Goal: Communication & Community: Answer question/provide support

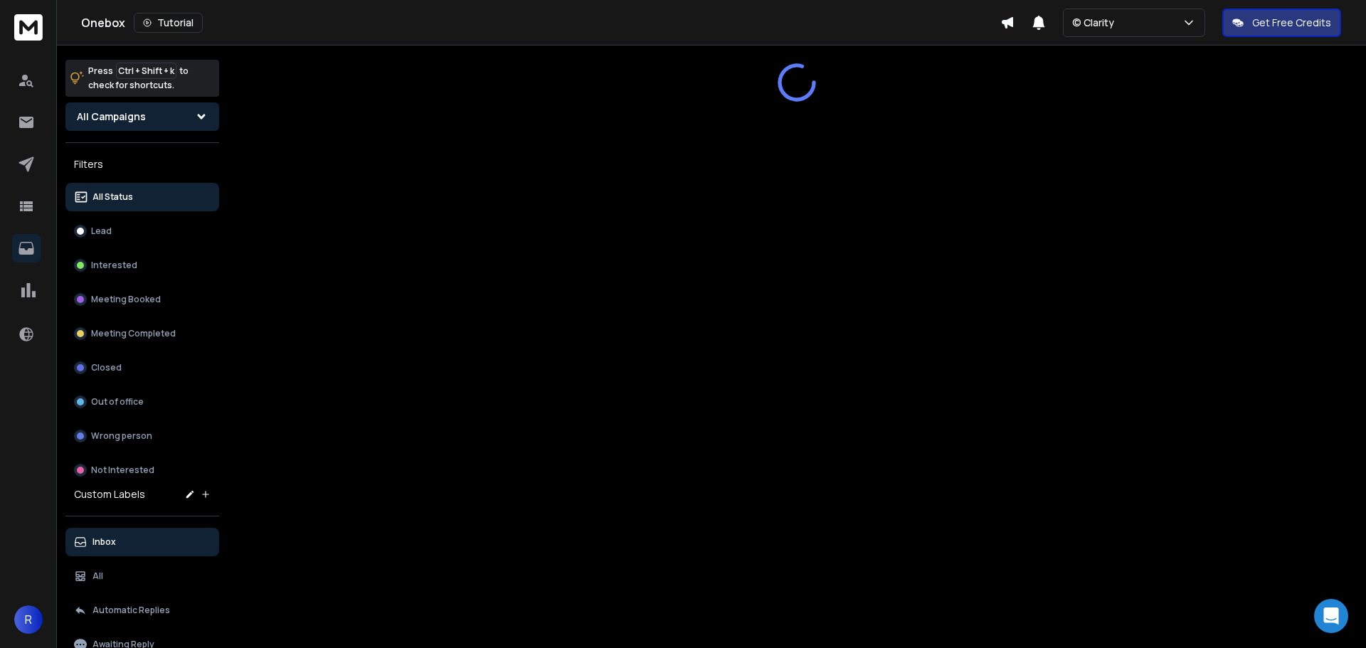
click at [195, 117] on icon at bounding box center [201, 116] width 13 height 13
click at [195, 116] on icon at bounding box center [201, 116] width 13 height 13
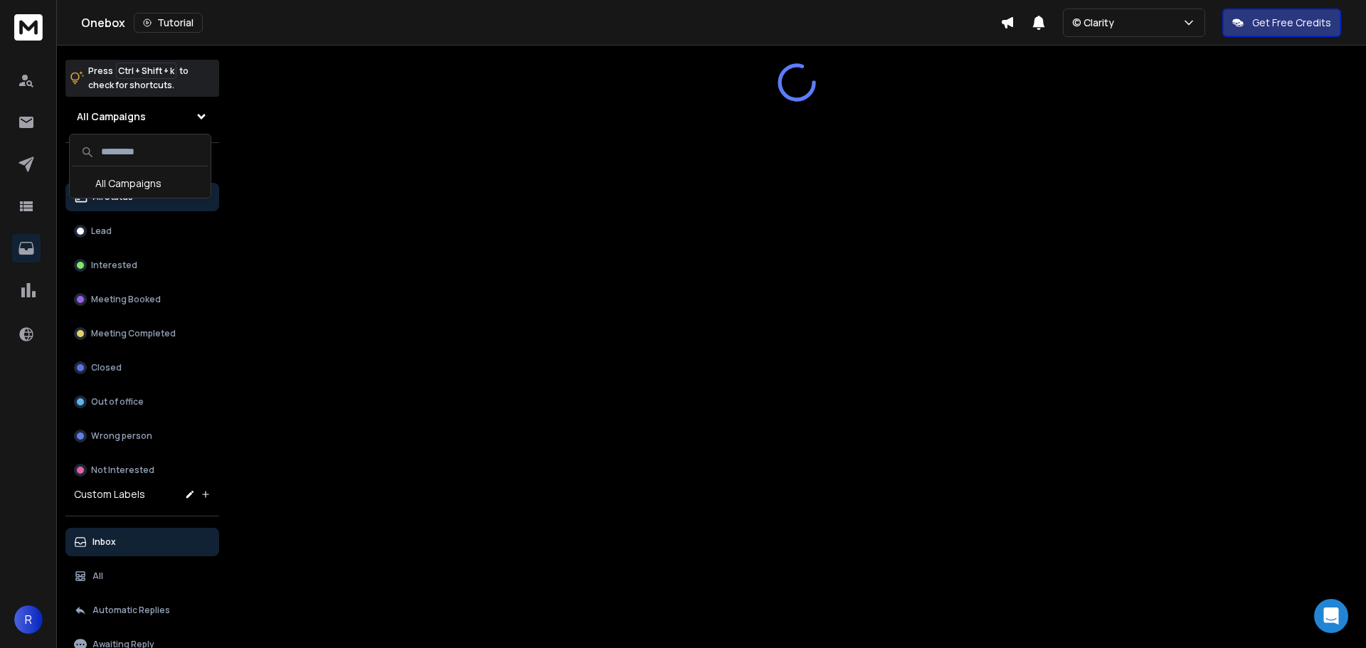
click at [287, 27] on div "Onebox Tutorial" at bounding box center [541, 23] width 920 height 20
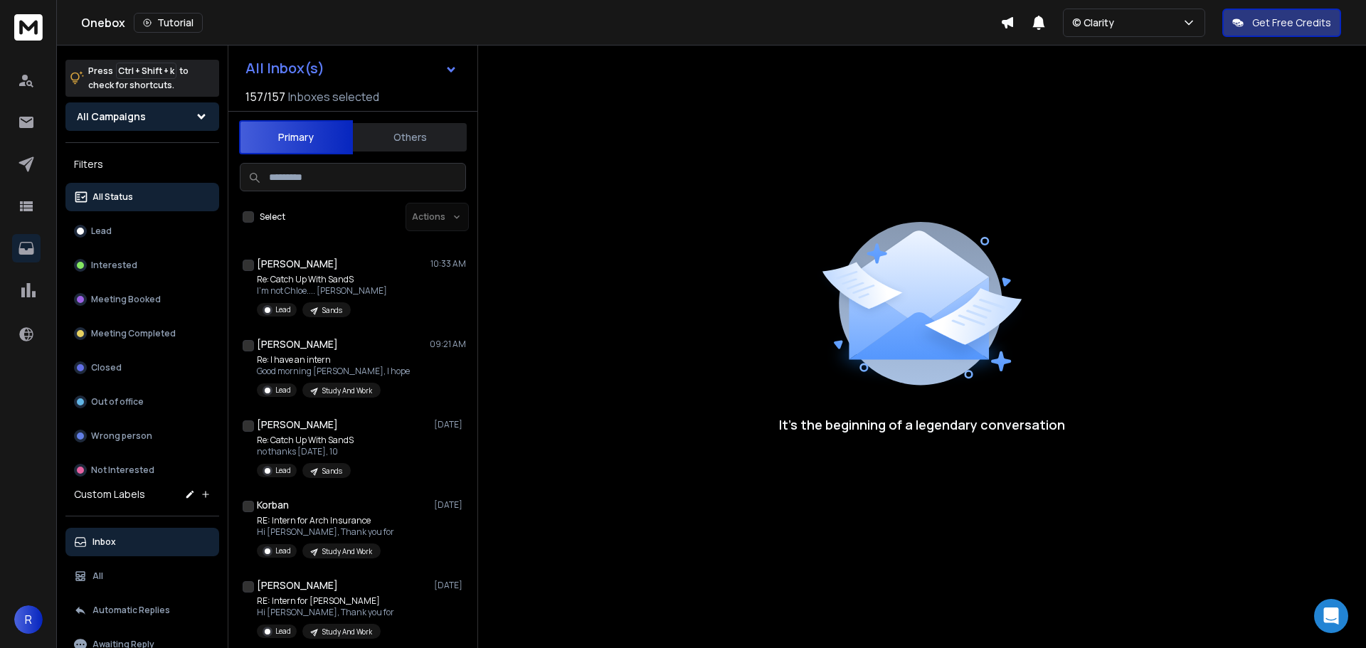
click at [195, 110] on button "All Campaigns" at bounding box center [142, 116] width 154 height 28
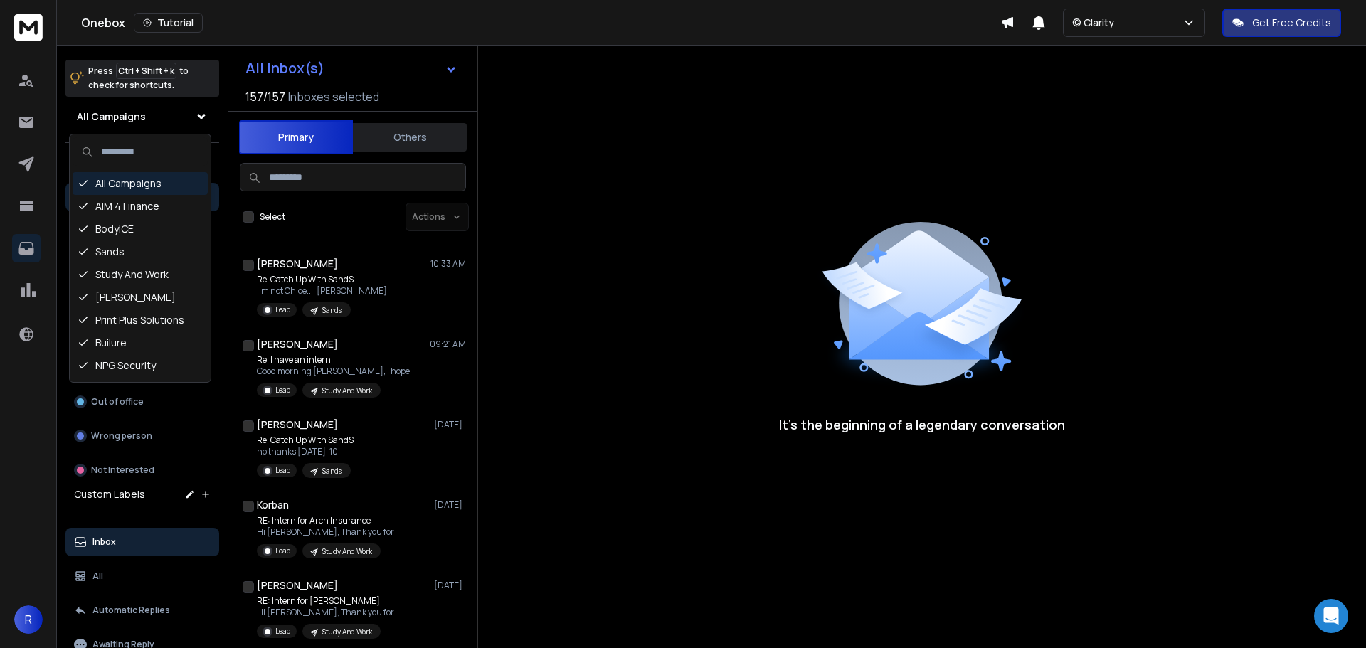
click at [102, 185] on div "All Campaigns" at bounding box center [140, 183] width 135 height 23
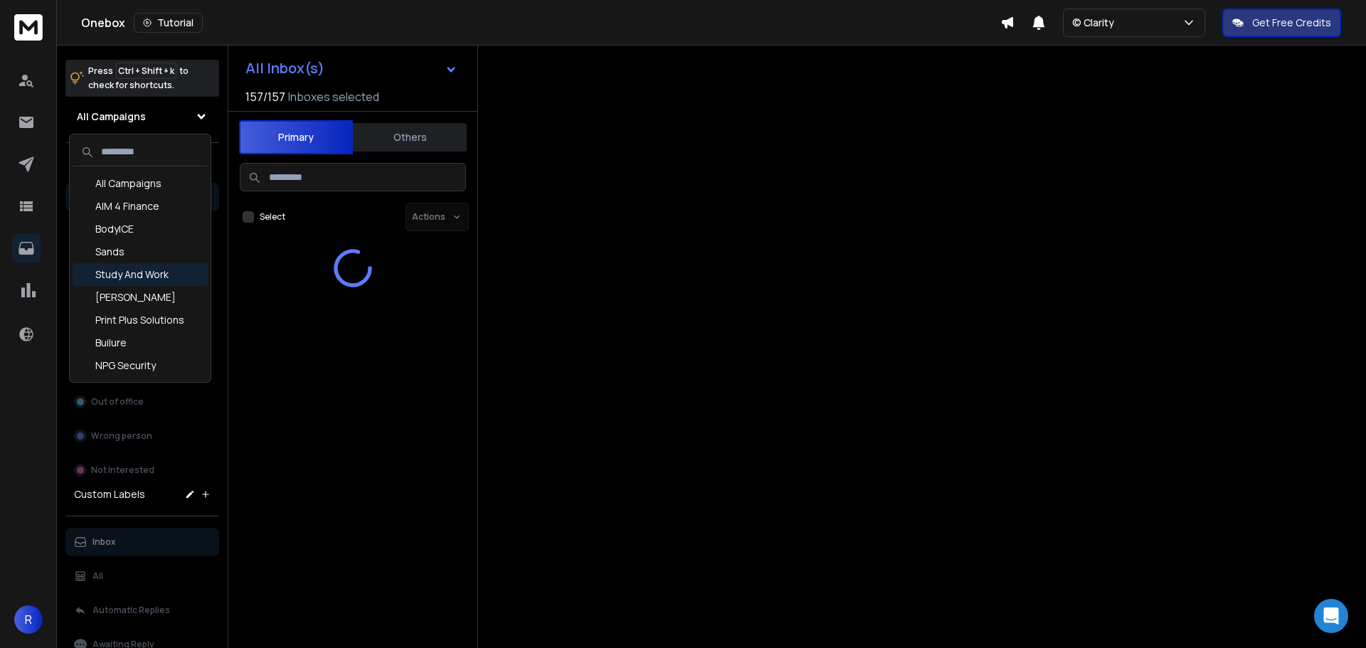
click at [121, 282] on div "Study And Work" at bounding box center [140, 274] width 135 height 23
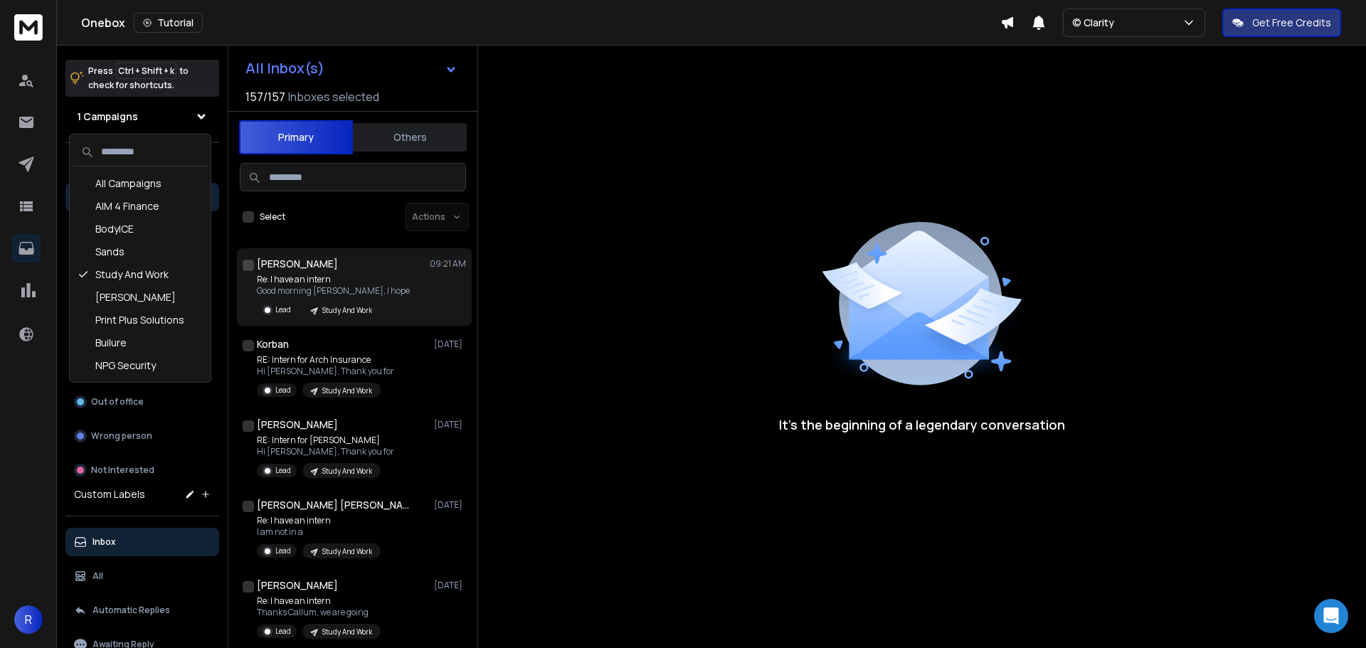
click at [382, 270] on div "[PERSON_NAME] 09:21 AM" at bounding box center [361, 264] width 209 height 14
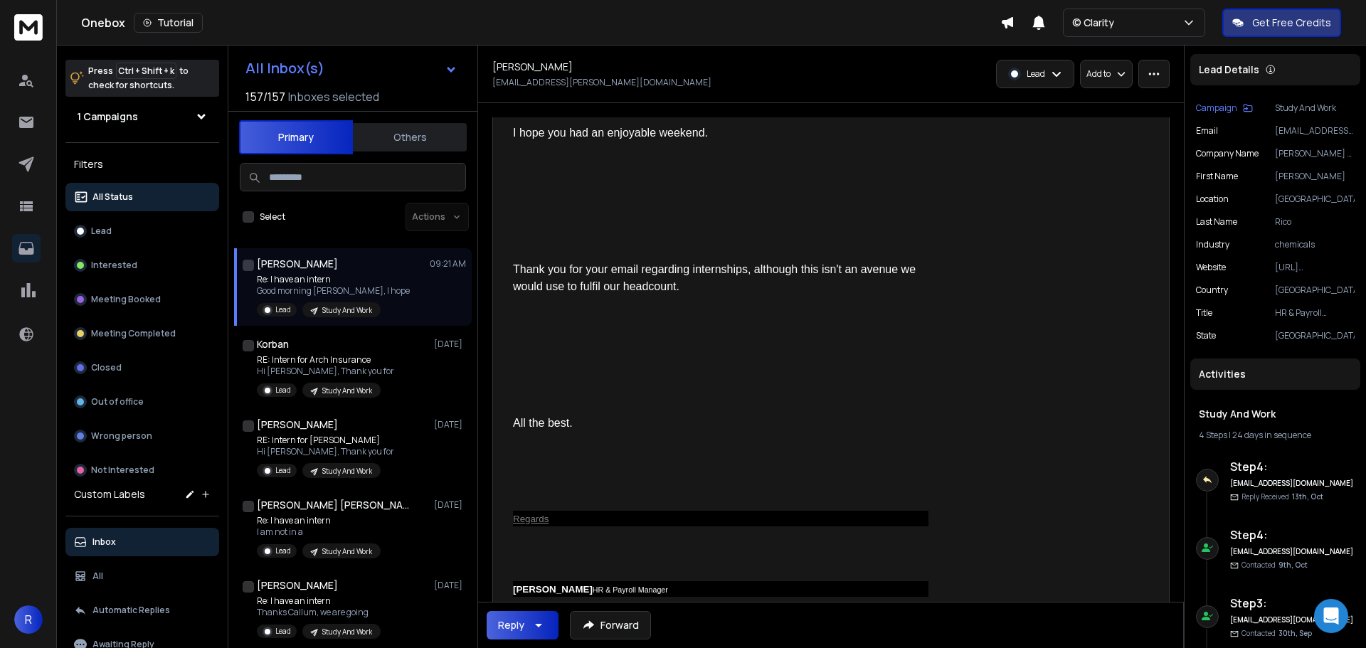
scroll to position [356, 0]
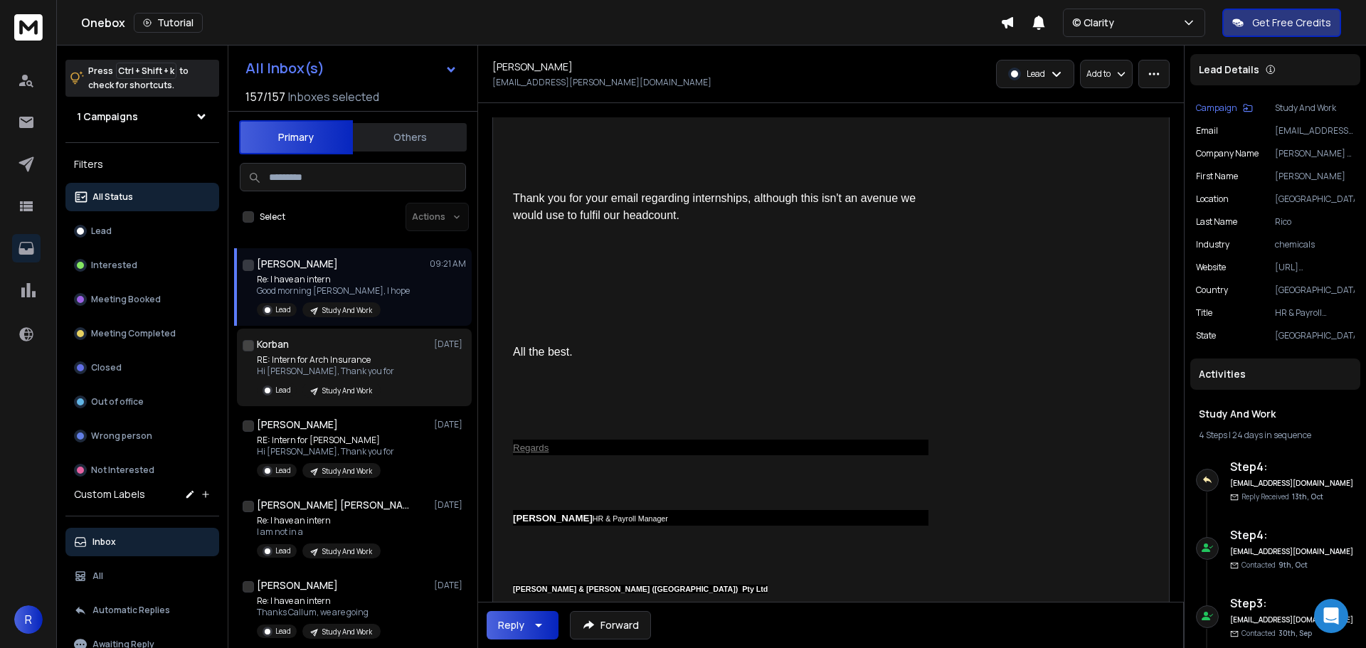
click at [401, 362] on div "RE: Intern for Arch Insurance Hi [PERSON_NAME], Thank you for Lead Study And Wo…" at bounding box center [361, 375] width 209 height 43
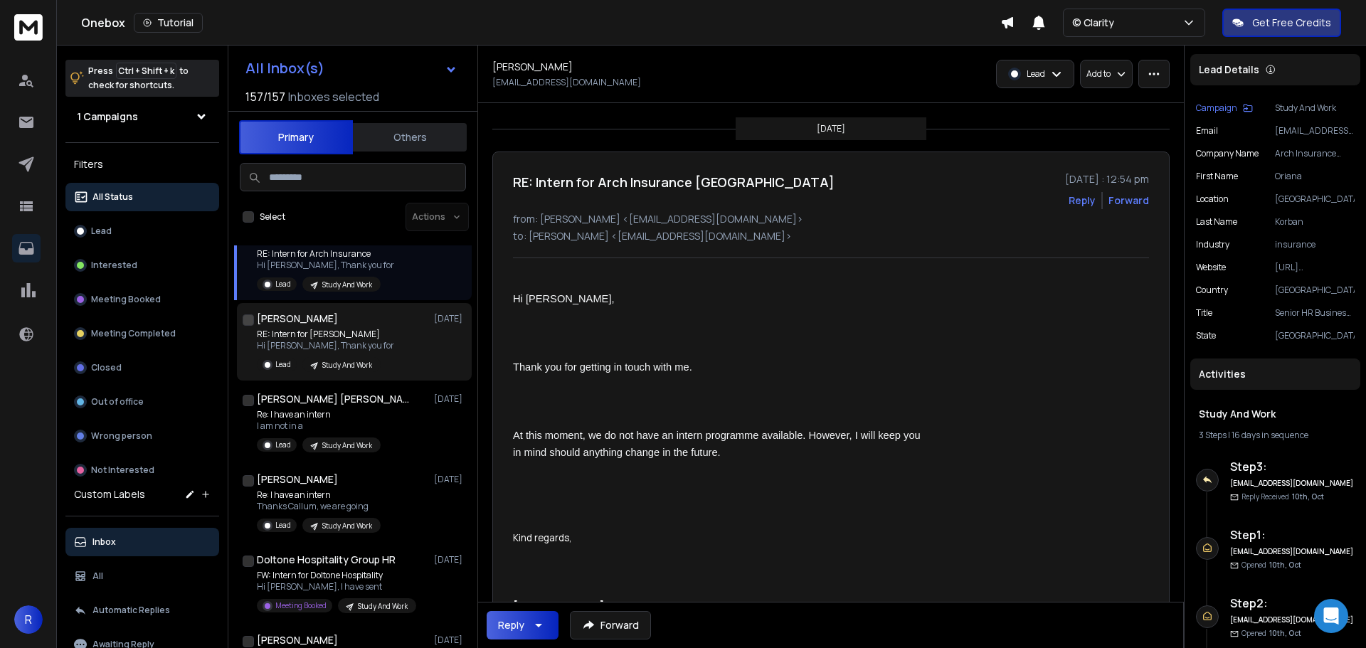
scroll to position [71, 0]
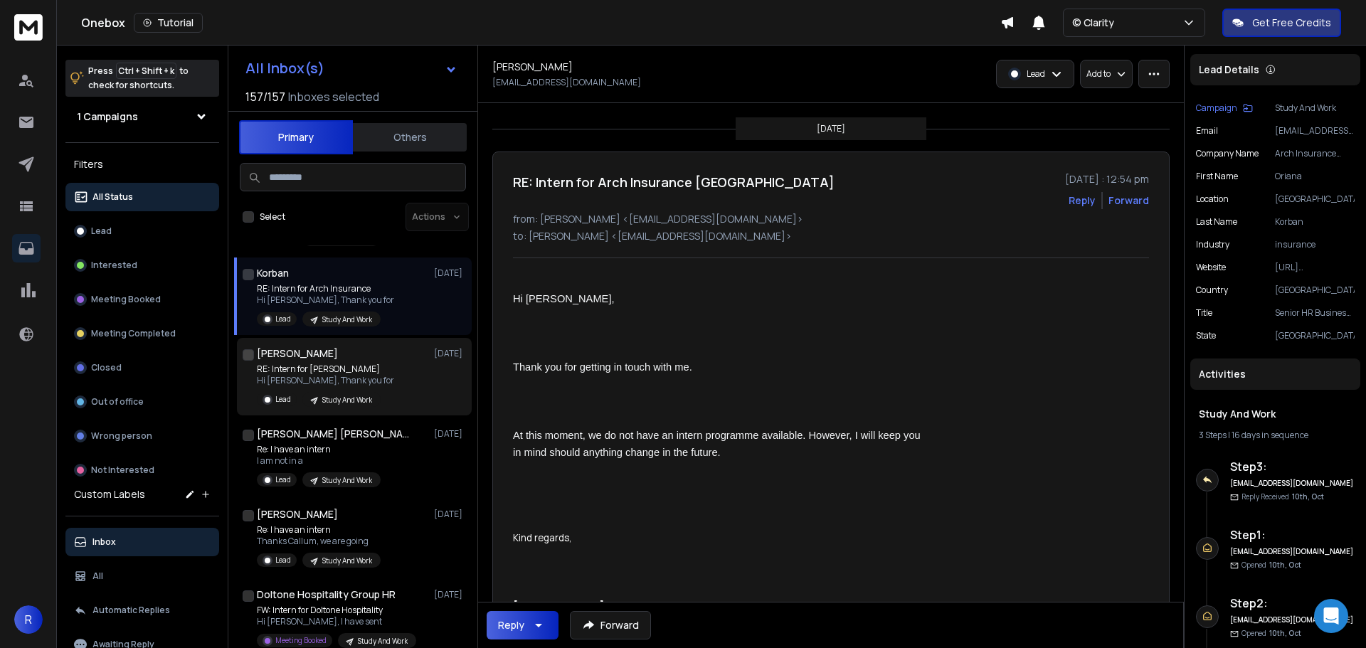
click at [388, 361] on div "[PERSON_NAME] [DATE] RE: Intern for [PERSON_NAME] Hi [PERSON_NAME], Thank you f…" at bounding box center [361, 377] width 209 height 60
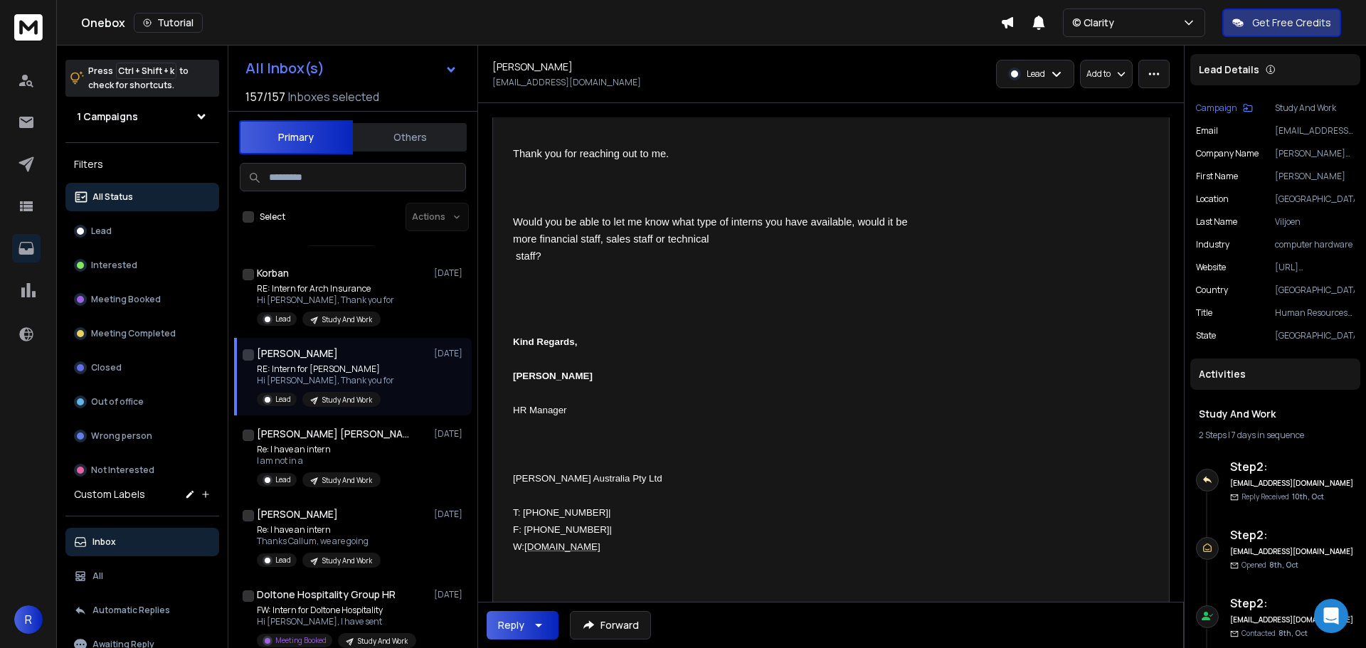
scroll to position [285, 0]
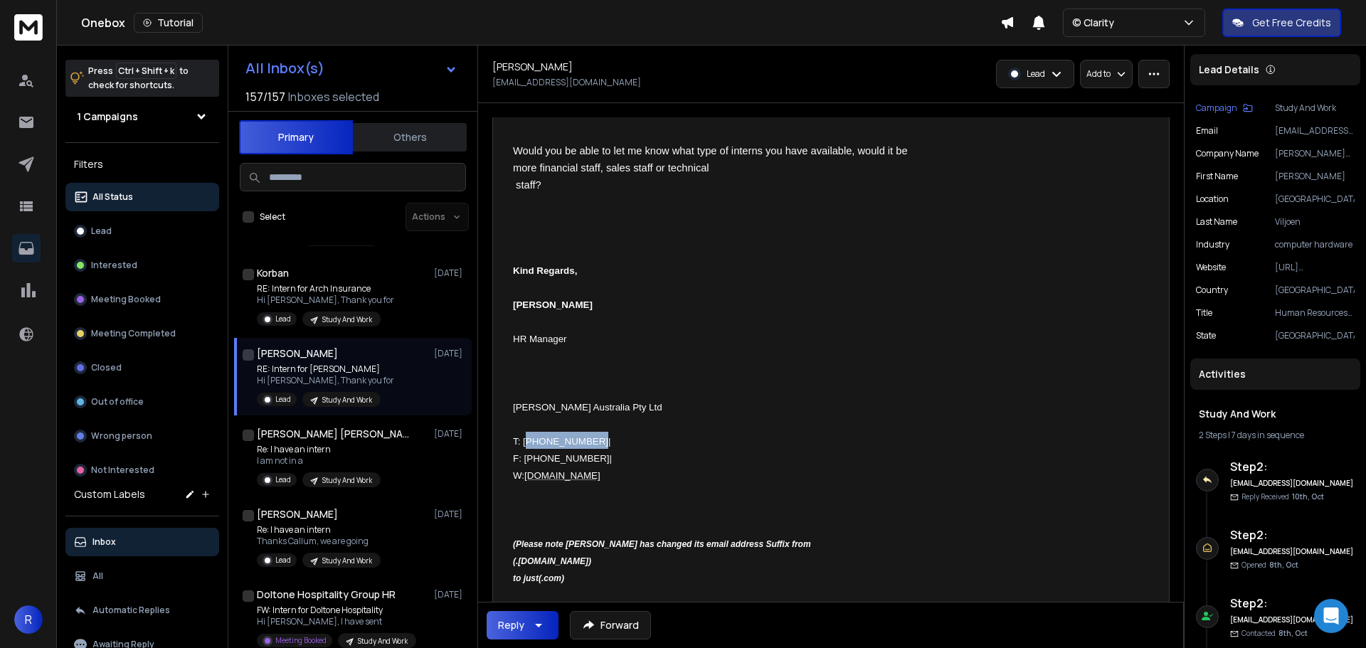
drag, startPoint x: 605, startPoint y: 443, endPoint x: 536, endPoint y: 445, distance: 69.1
click at [536, 445] on span "T: [PHONE_NUMBER]" at bounding box center [560, 441] width 95 height 11
copy span "612 9975 0052"
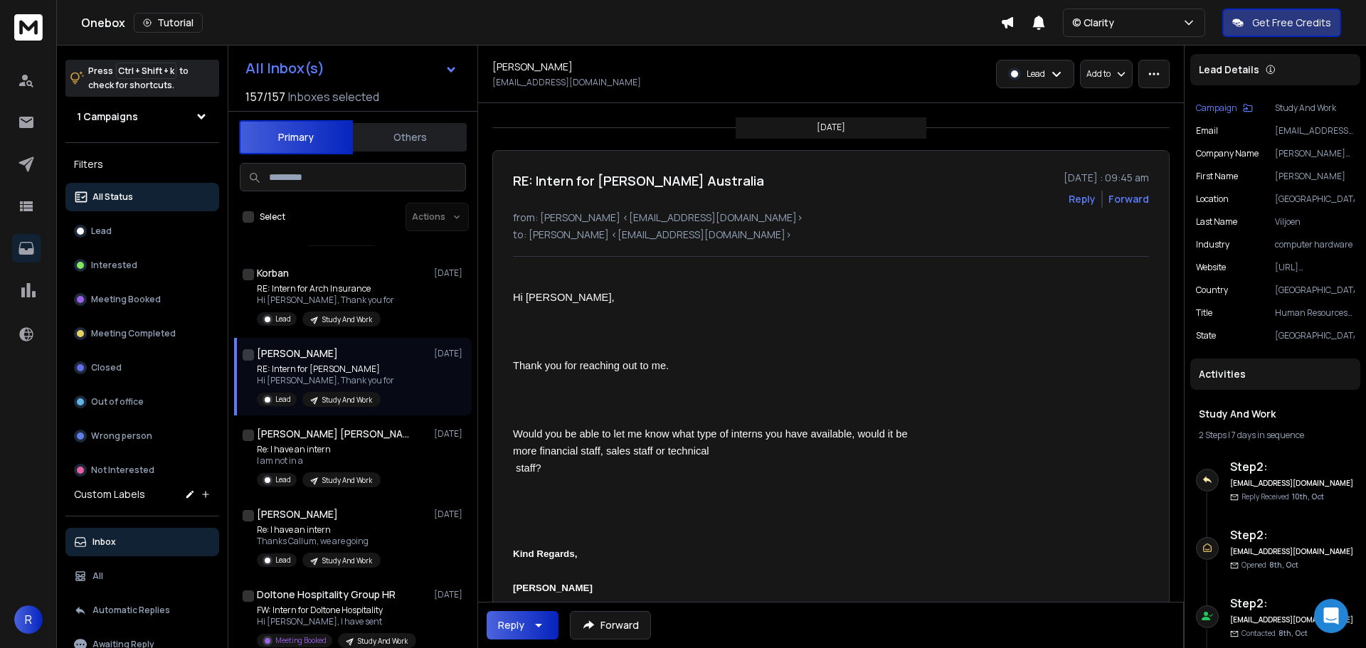
scroll to position [0, 0]
drag, startPoint x: 606, startPoint y: 223, endPoint x: 697, endPoint y: 218, distance: 91.9
click at [706, 224] on p "from: [PERSON_NAME] <[EMAIL_ADDRESS][DOMAIN_NAME]>" at bounding box center [831, 219] width 636 height 14
copy p "[EMAIL_ADDRESS][DOMAIN_NAME]"
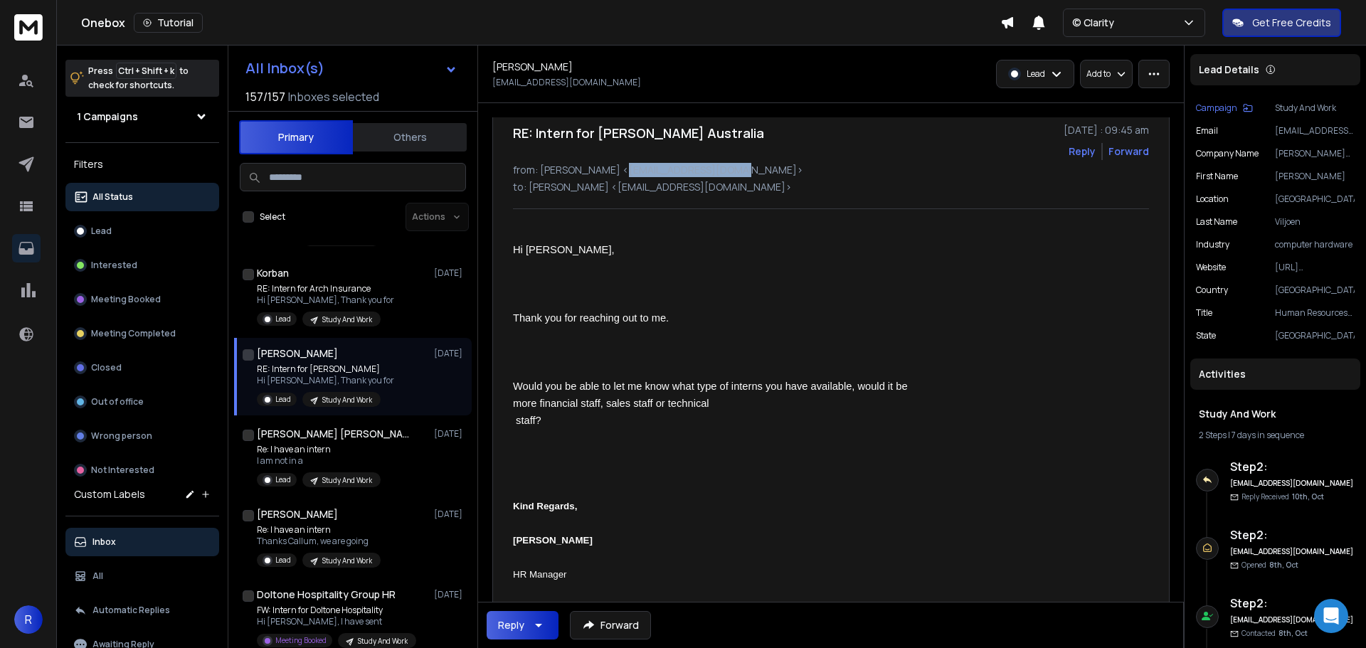
scroll to position [71, 0]
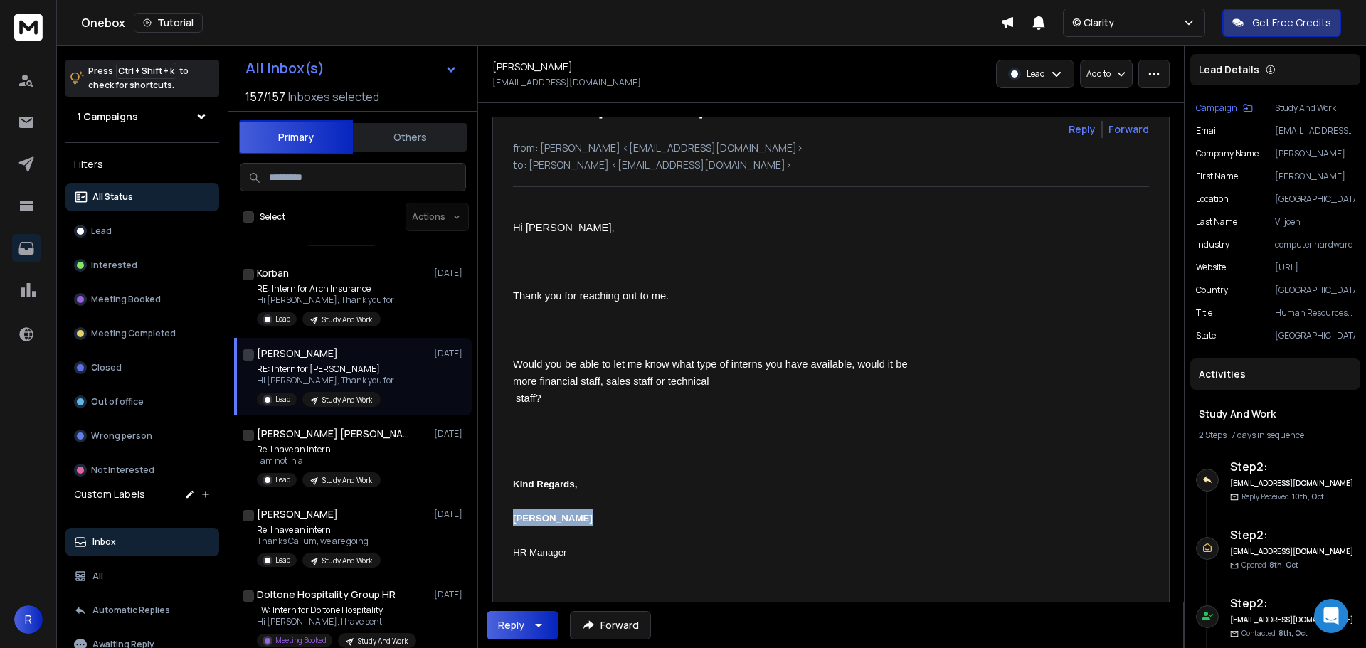
drag, startPoint x: 580, startPoint y: 515, endPoint x: 515, endPoint y: 521, distance: 65.7
click at [515, 521] on span "[PERSON_NAME]" at bounding box center [553, 518] width 80 height 11
copy span "[PERSON_NAME]"
click at [1055, 71] on icon at bounding box center [1056, 73] width 11 height 11
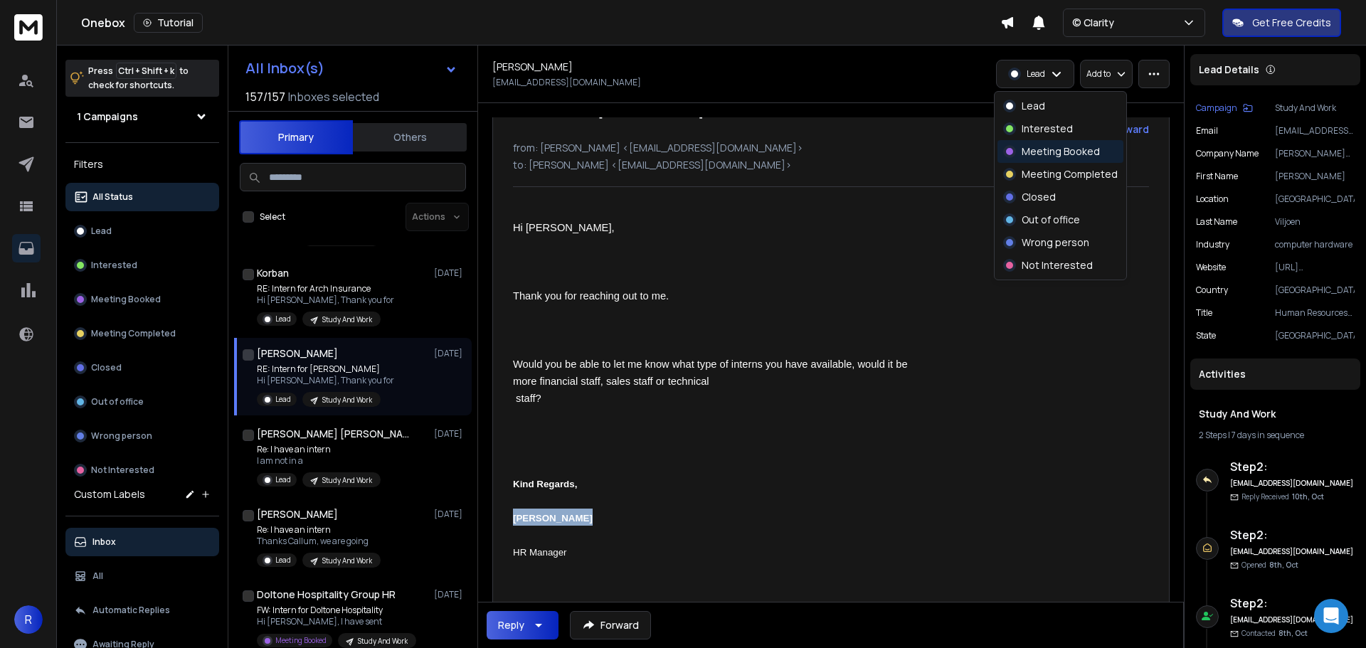
click at [1053, 152] on p "Meeting Booked" at bounding box center [1061, 151] width 78 height 14
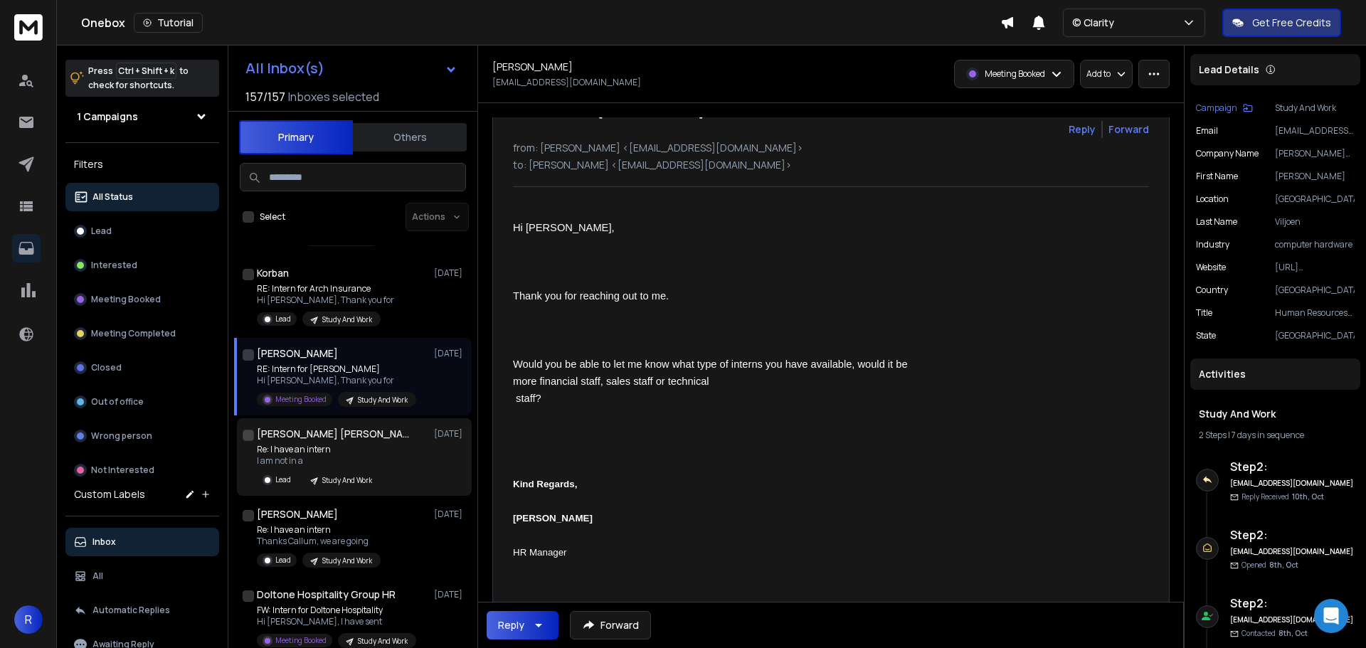
click at [344, 431] on div "[PERSON_NAME] [PERSON_NAME] [DATE]" at bounding box center [361, 434] width 209 height 14
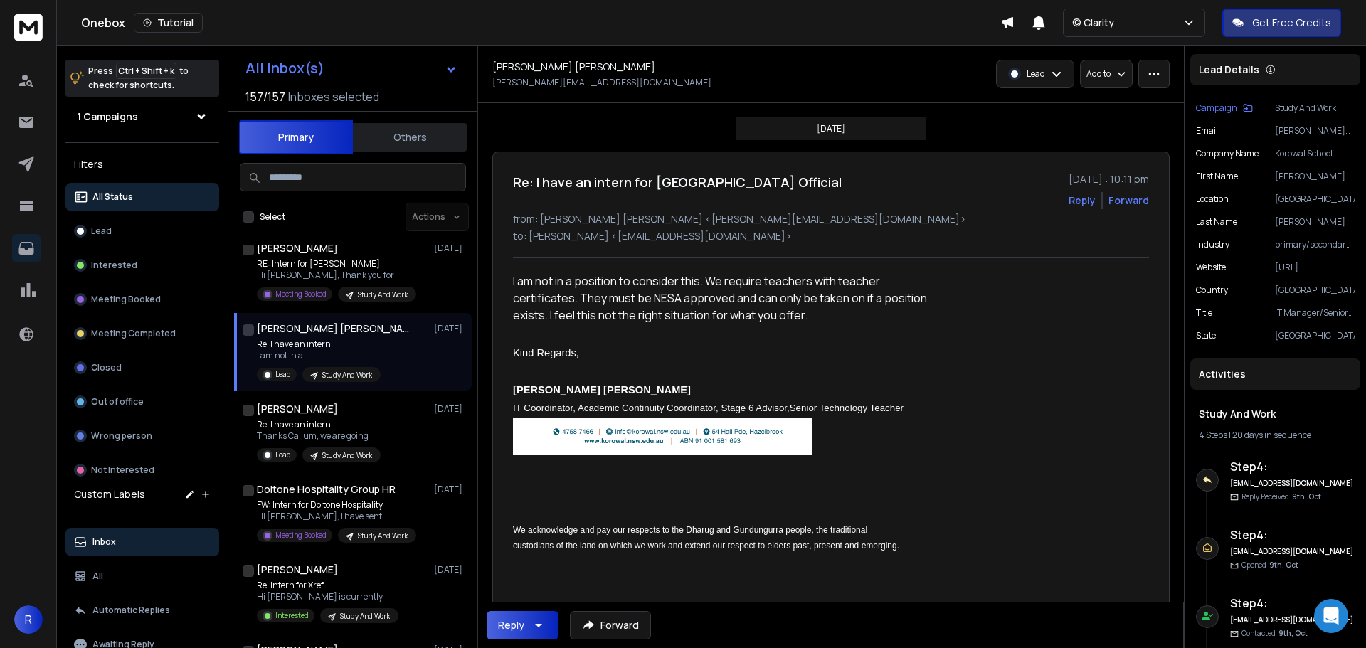
scroll to position [214, 0]
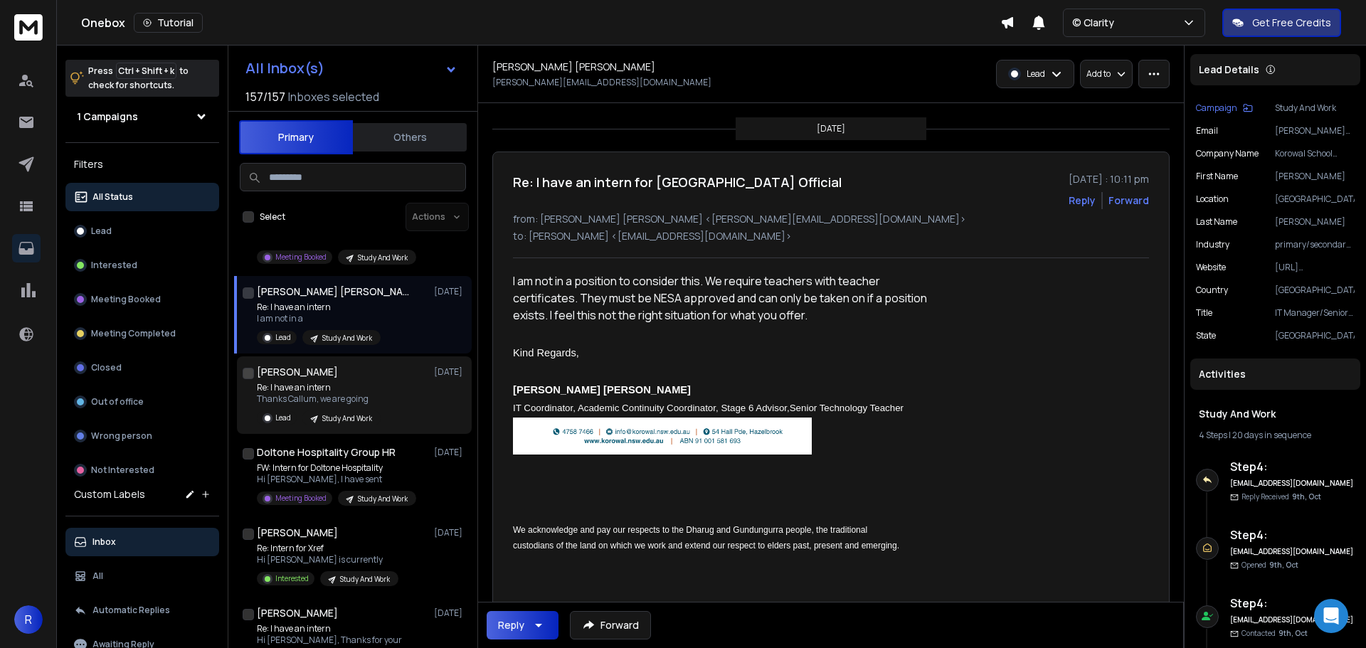
click at [393, 371] on div "[PERSON_NAME] [DATE]" at bounding box center [361, 372] width 209 height 14
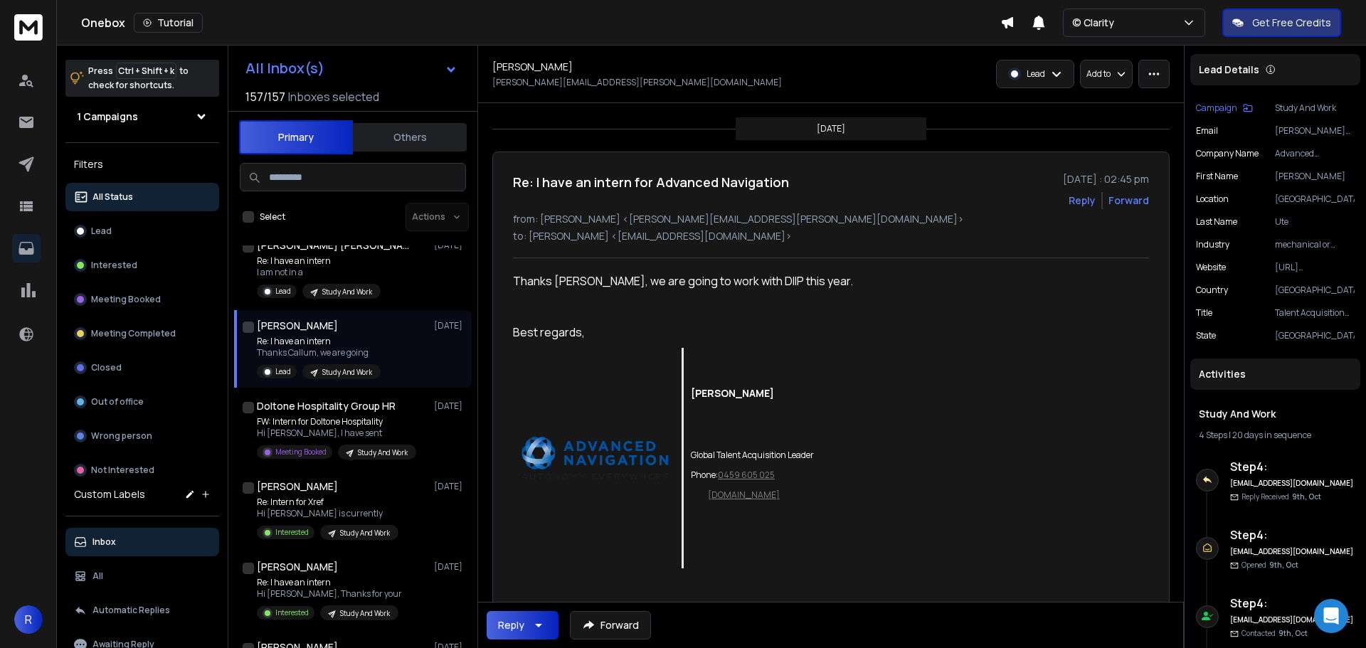
scroll to position [285, 0]
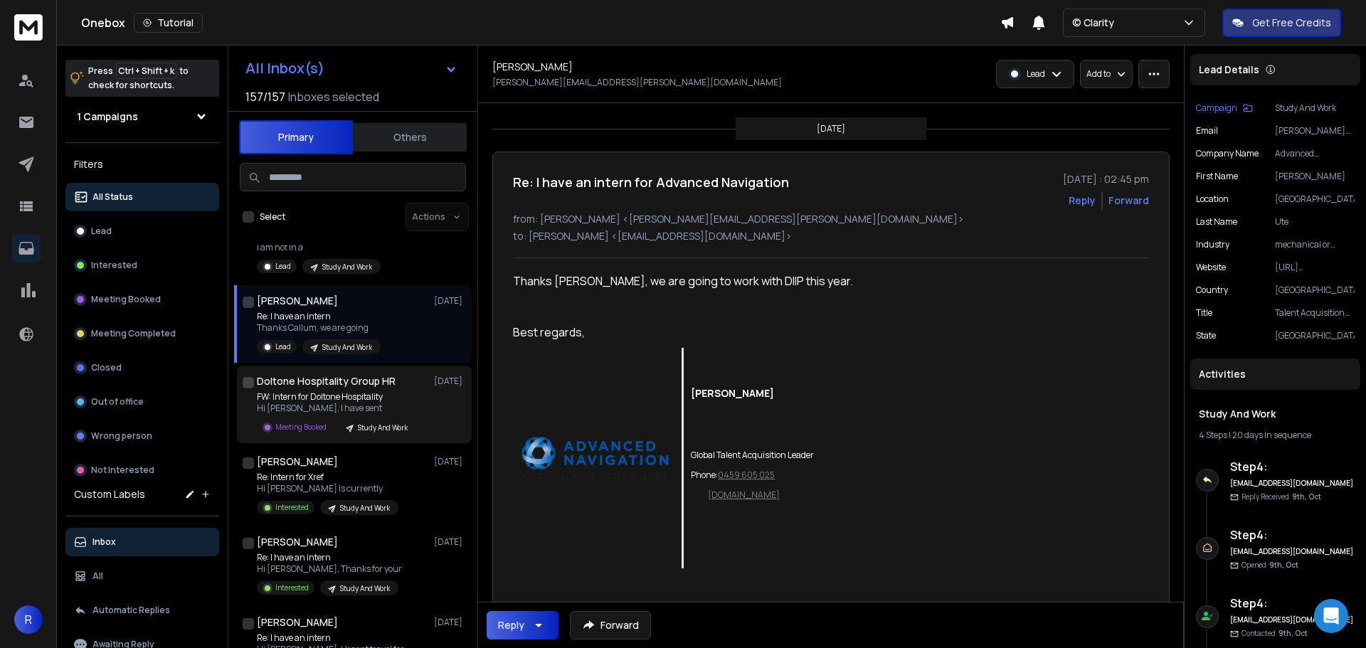
click at [409, 398] on p "FW: Intern for Doltone Hospitality" at bounding box center [336, 396] width 159 height 11
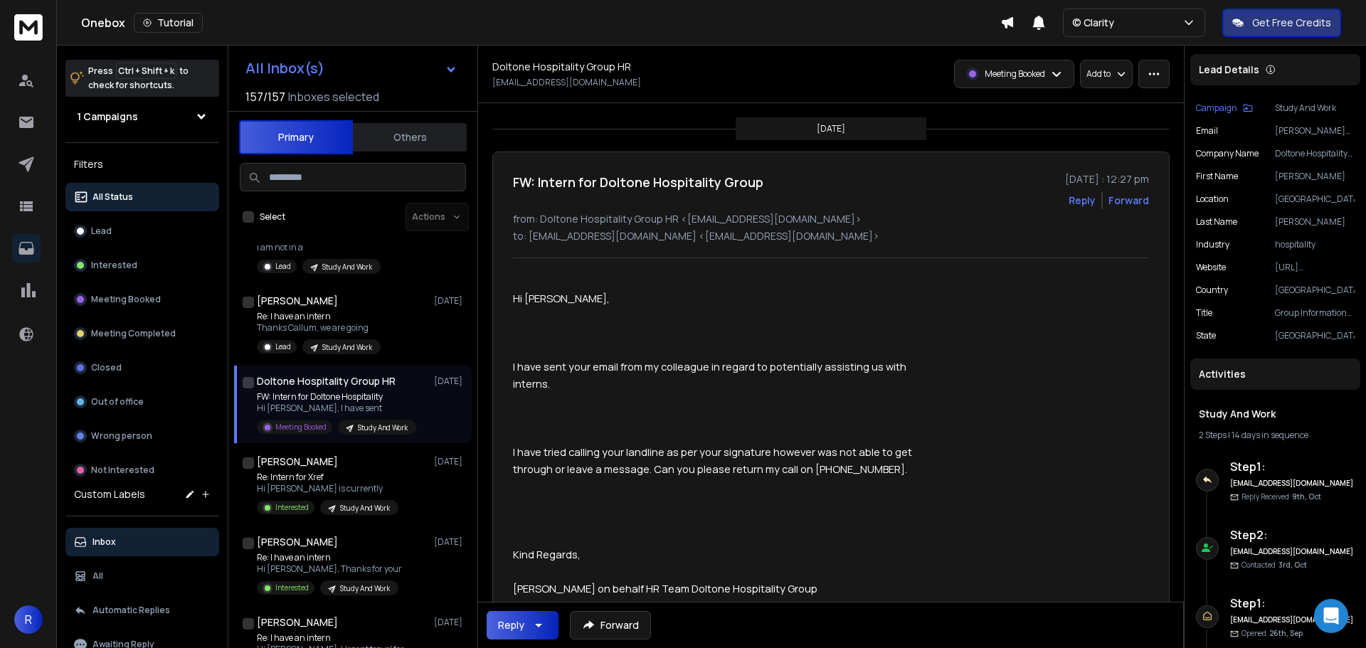
scroll to position [356, 0]
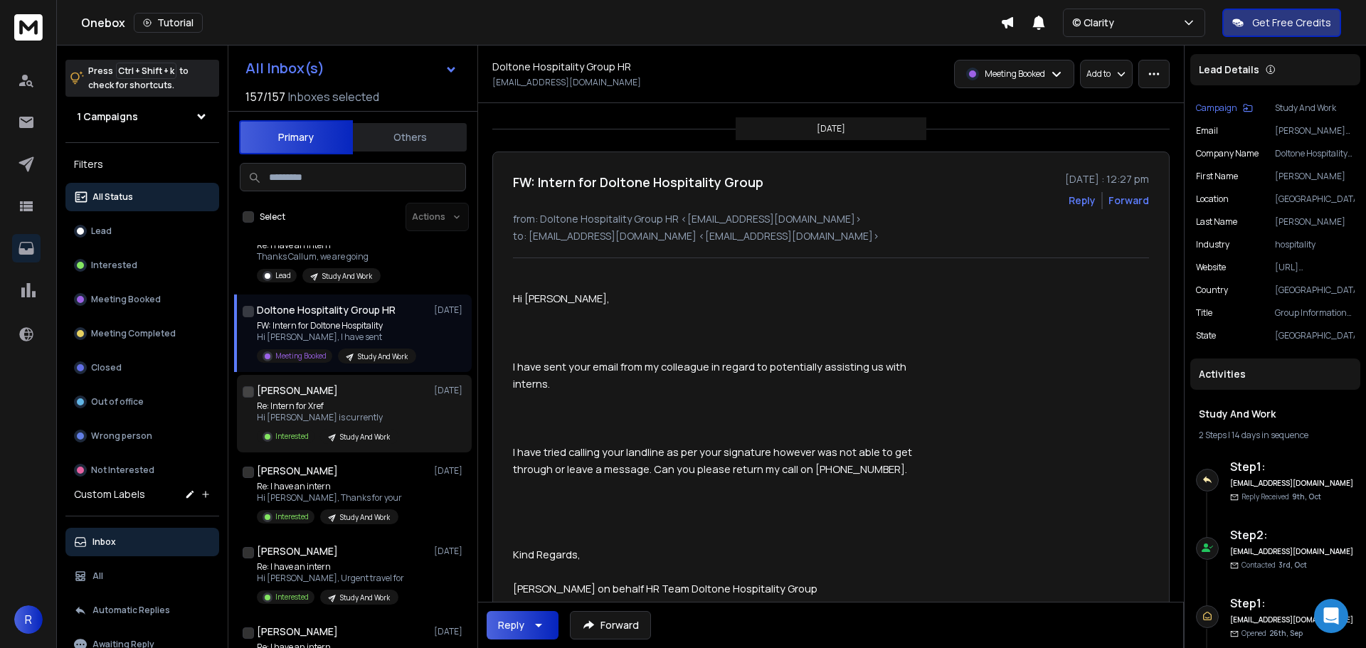
click at [408, 404] on div "Re: Intern for Xref Hi [PERSON_NAME] is currently Interested Study And Work" at bounding box center [361, 422] width 209 height 43
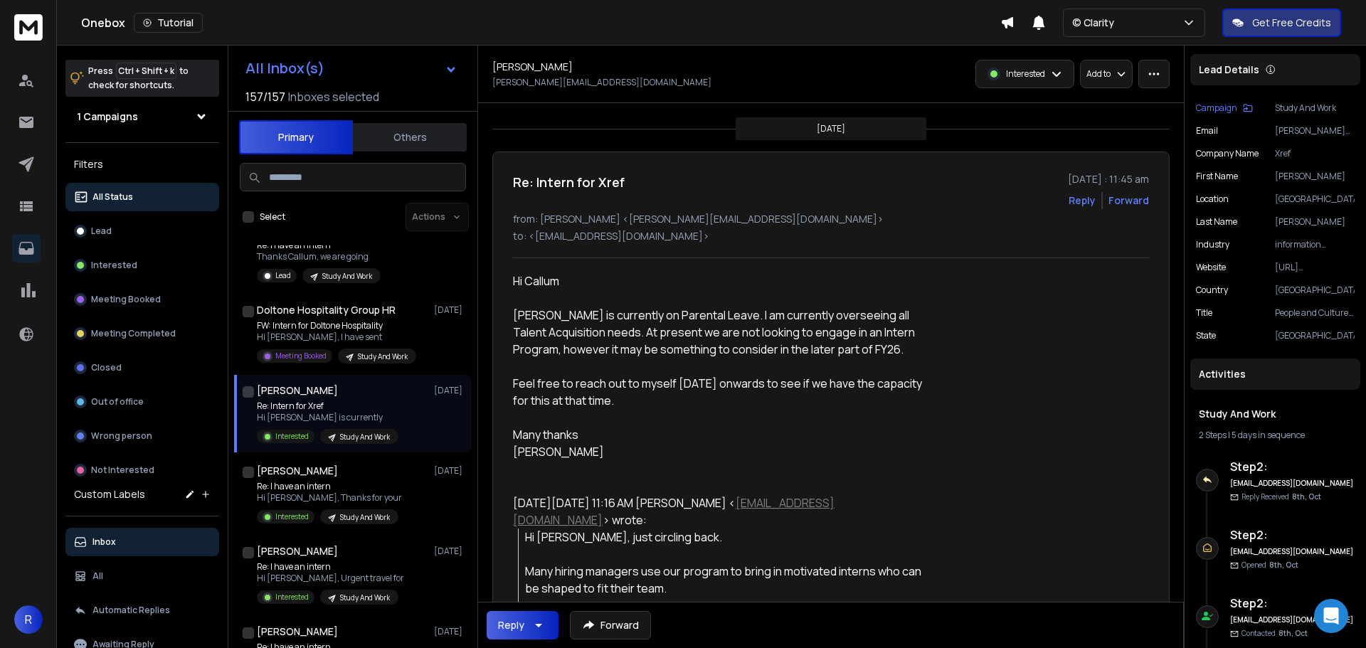
scroll to position [498, 0]
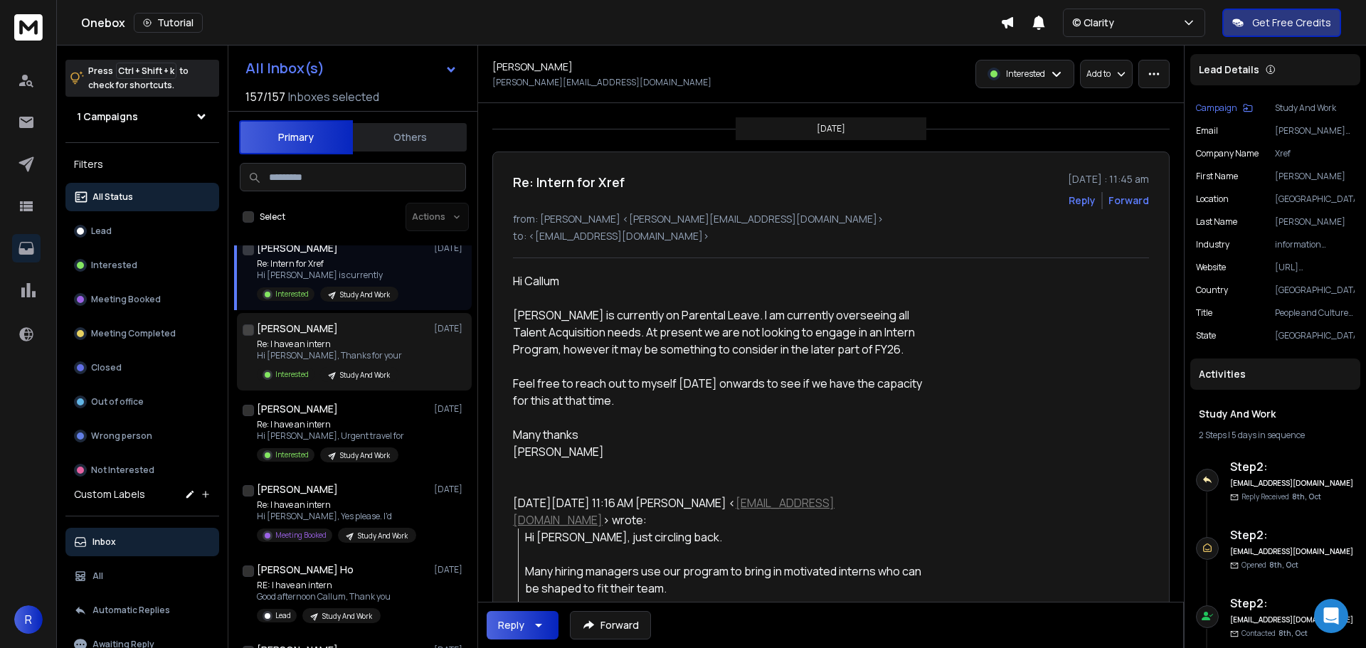
click at [401, 344] on p "Re: I have an intern" at bounding box center [329, 344] width 145 height 11
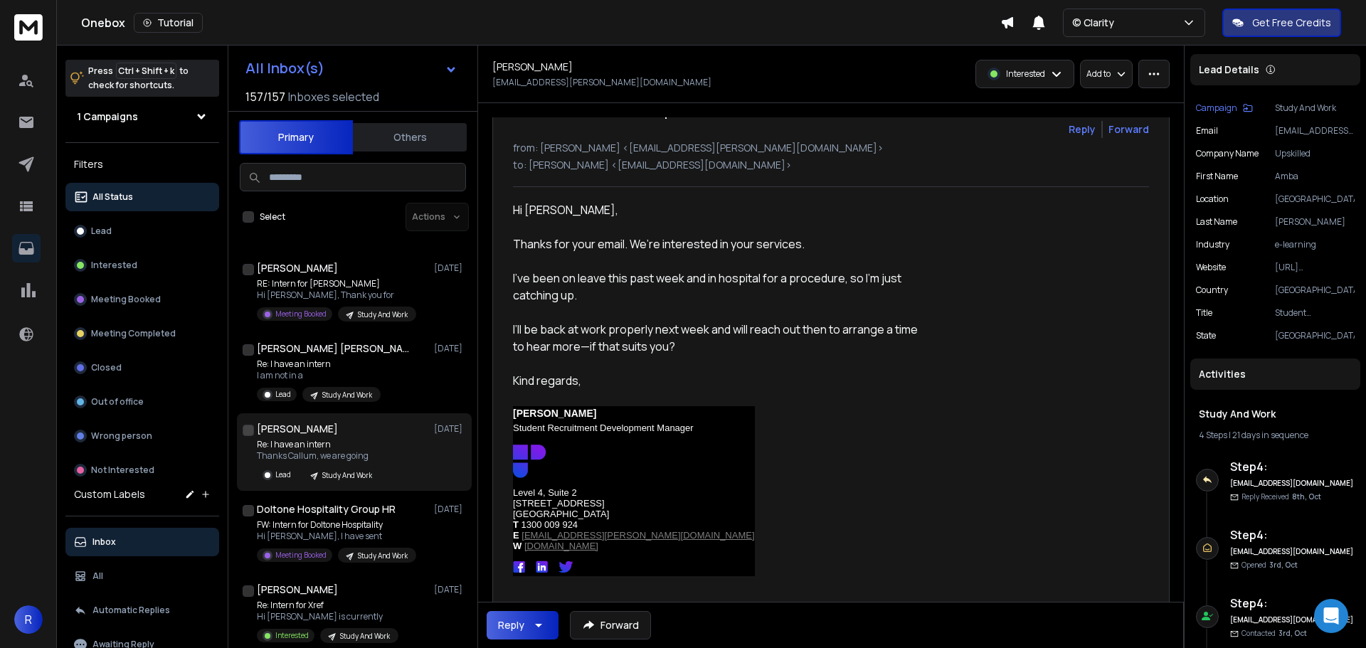
scroll to position [142, 0]
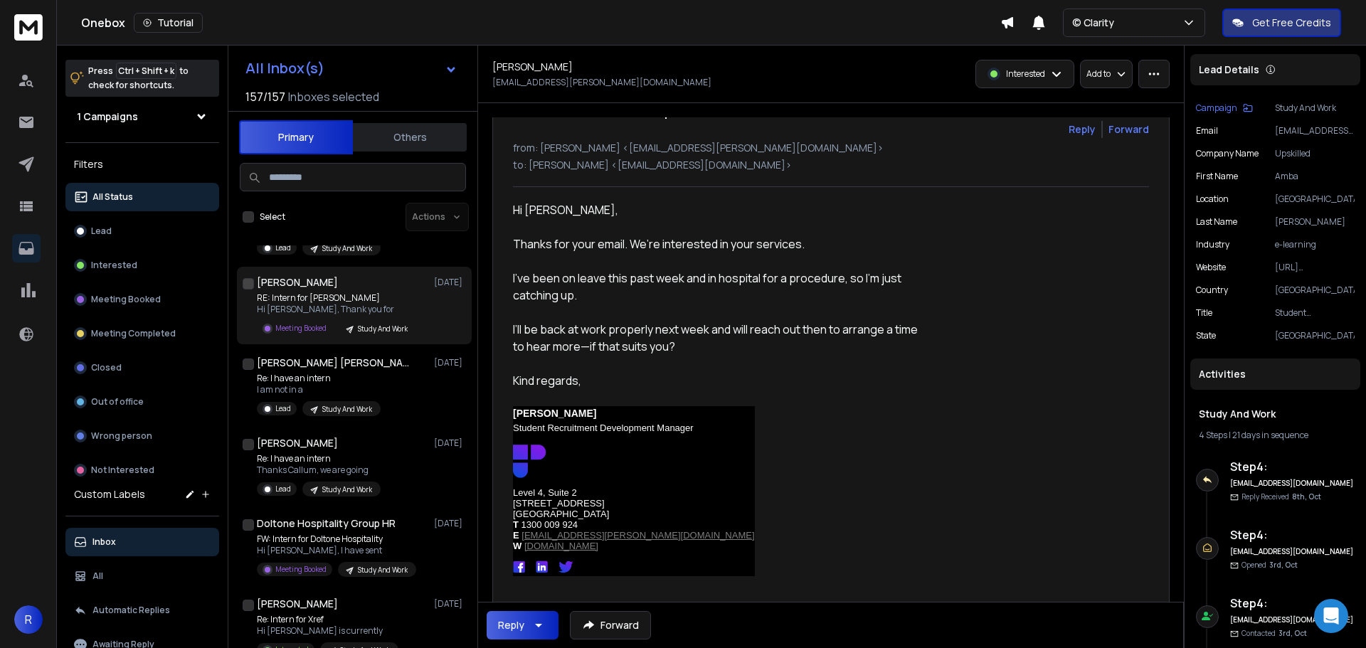
click at [391, 289] on div "[PERSON_NAME] [DATE]" at bounding box center [361, 282] width 209 height 14
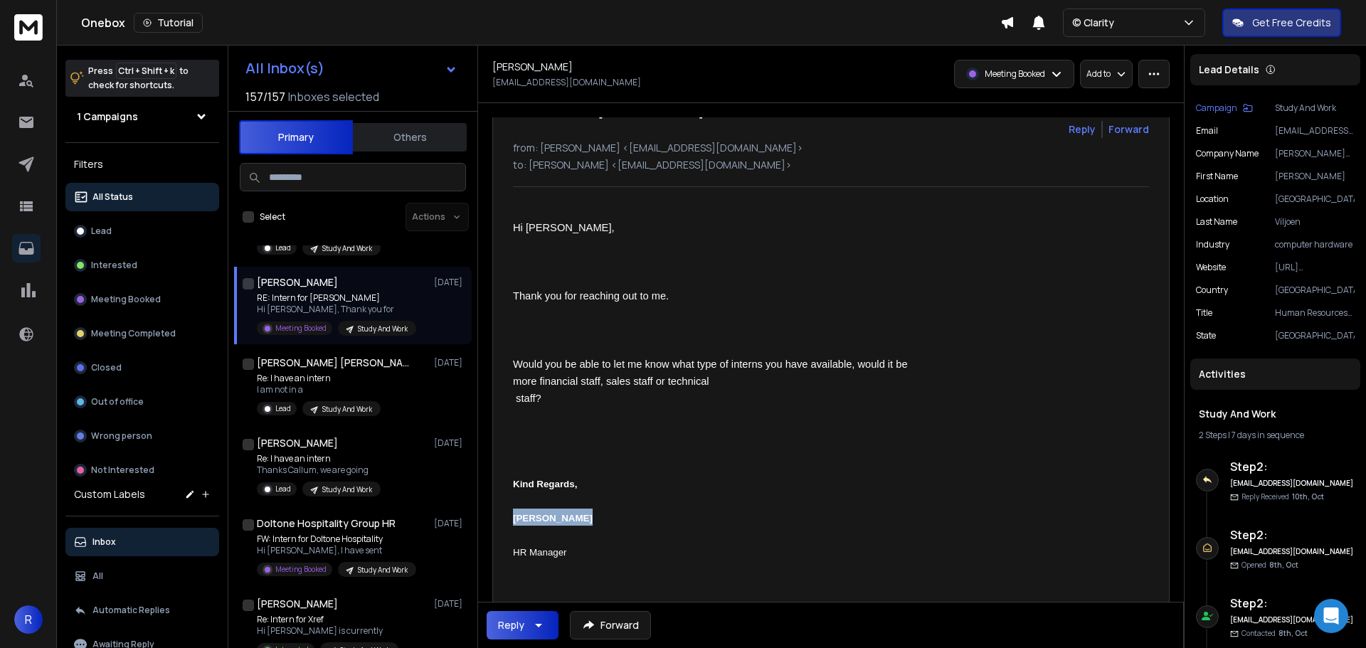
drag, startPoint x: 512, startPoint y: 520, endPoint x: 577, endPoint y: 516, distance: 64.9
copy span "[PERSON_NAME]"
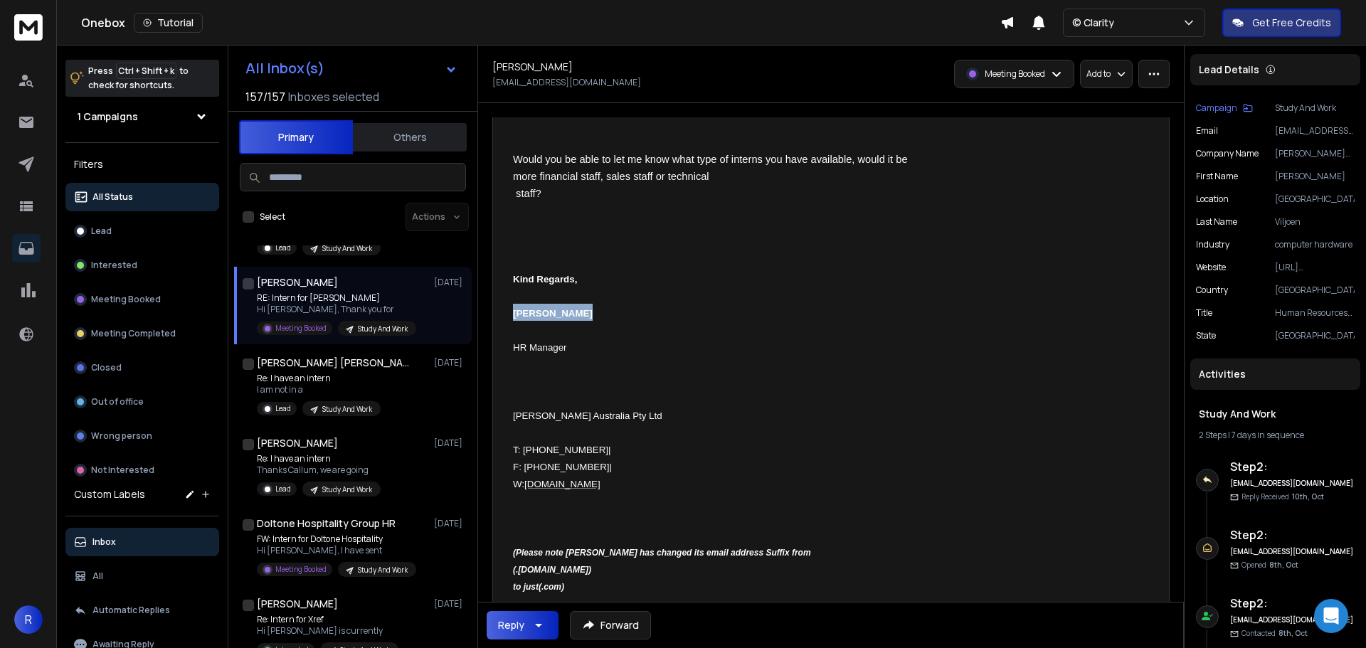
scroll to position [285, 0]
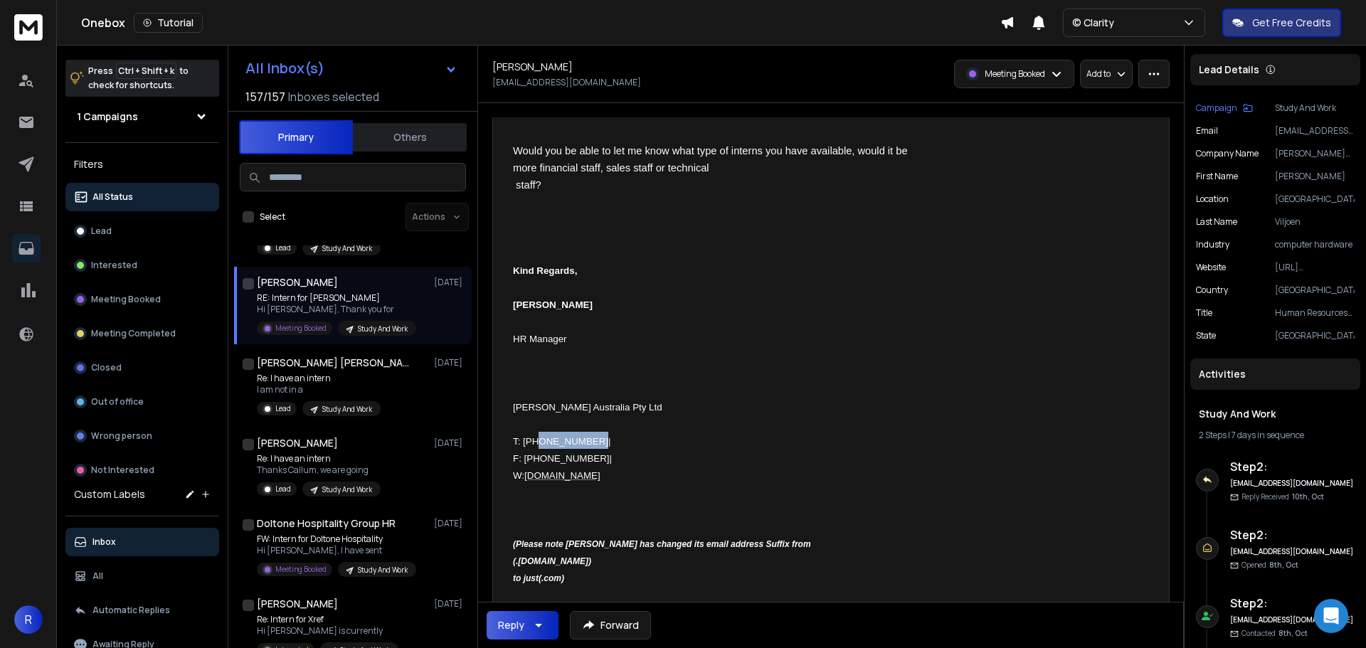
drag, startPoint x: 606, startPoint y: 441, endPoint x: 546, endPoint y: 440, distance: 59.8
click at [546, 440] on span "T: [PHONE_NUMBER]" at bounding box center [560, 441] width 95 height 11
copy span "2 9975 0052"
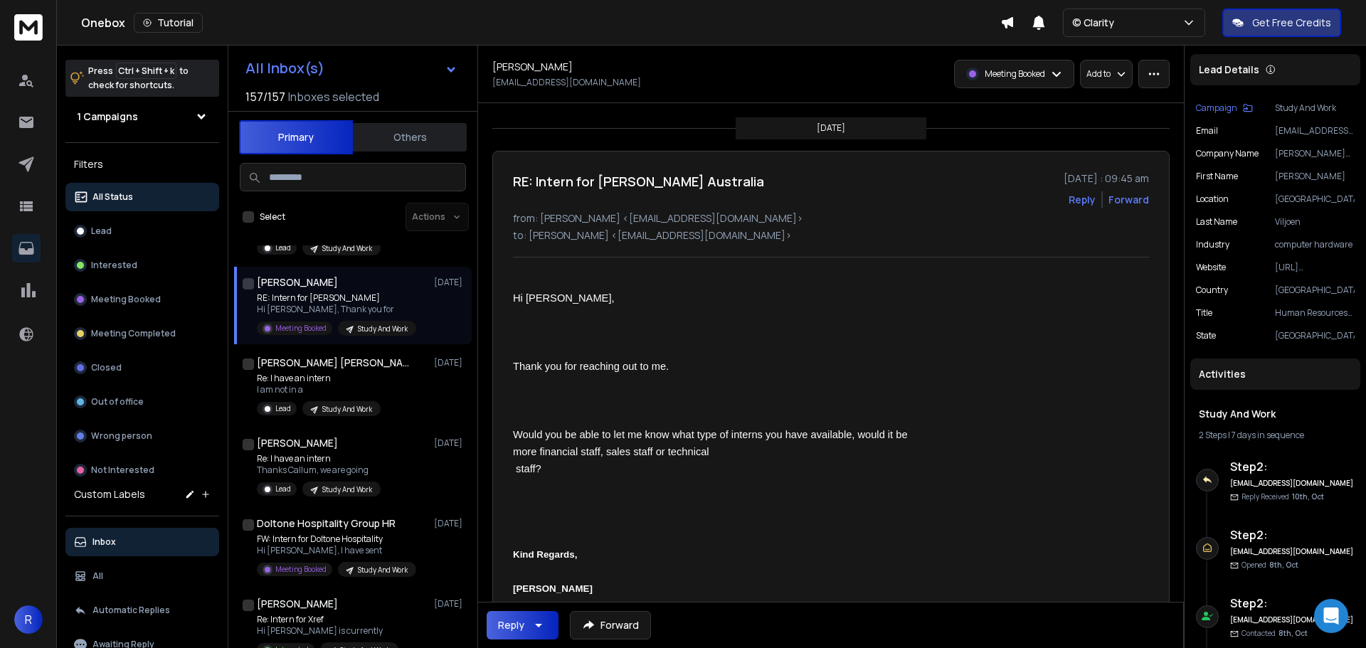
scroll to position [0, 0]
drag, startPoint x: 603, startPoint y: 220, endPoint x: 708, endPoint y: 222, distance: 105.4
click at [708, 222] on p "from: [PERSON_NAME] <[EMAIL_ADDRESS][DOMAIN_NAME]>" at bounding box center [831, 219] width 636 height 14
copy p "[EMAIL_ADDRESS][DOMAIN_NAME]"
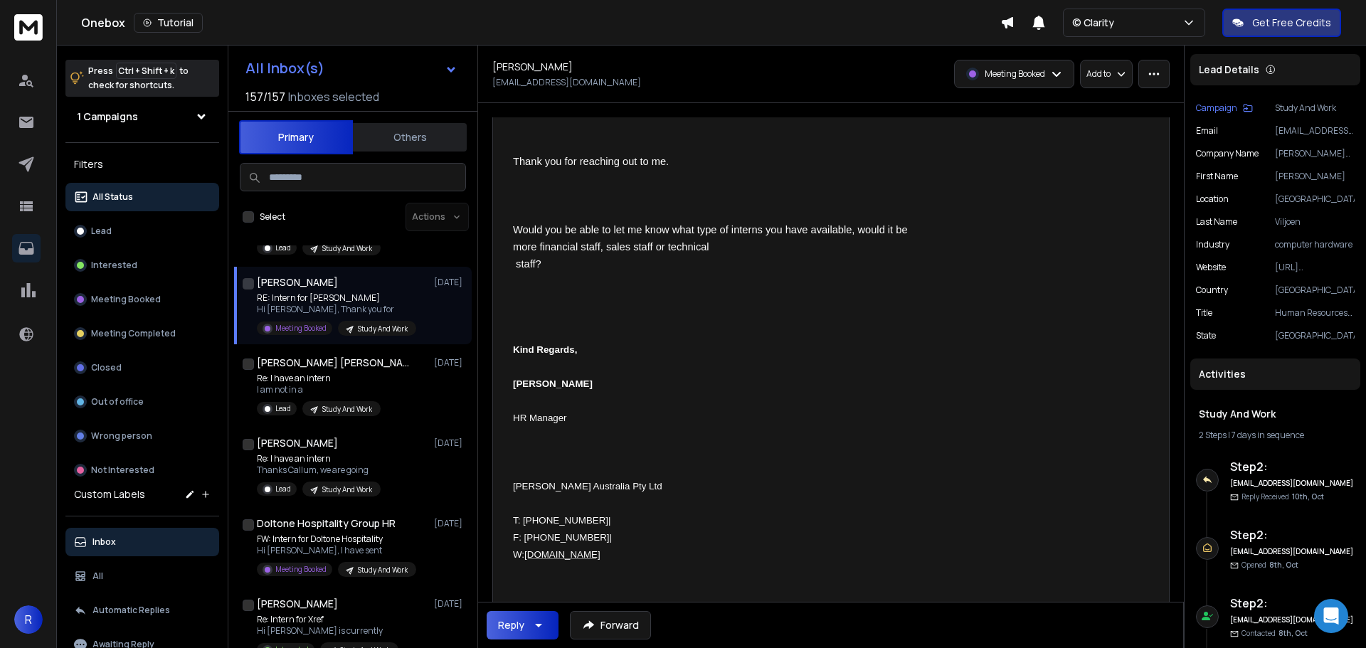
scroll to position [356, 0]
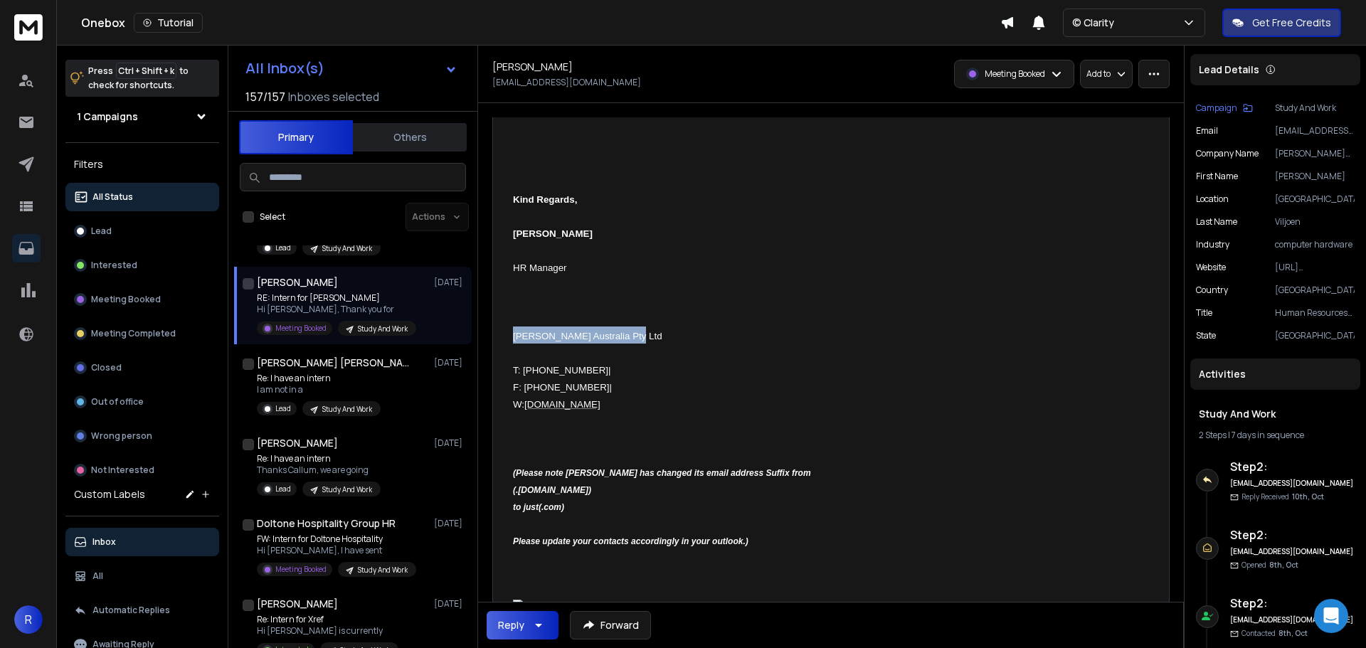
drag, startPoint x: 515, startPoint y: 334, endPoint x: 644, endPoint y: 332, distance: 128.8
click at [644, 332] on span "[PERSON_NAME] Australia Pty Ltd" at bounding box center [587, 336] width 149 height 11
copy span "[PERSON_NAME] Australia Pty Ltd"
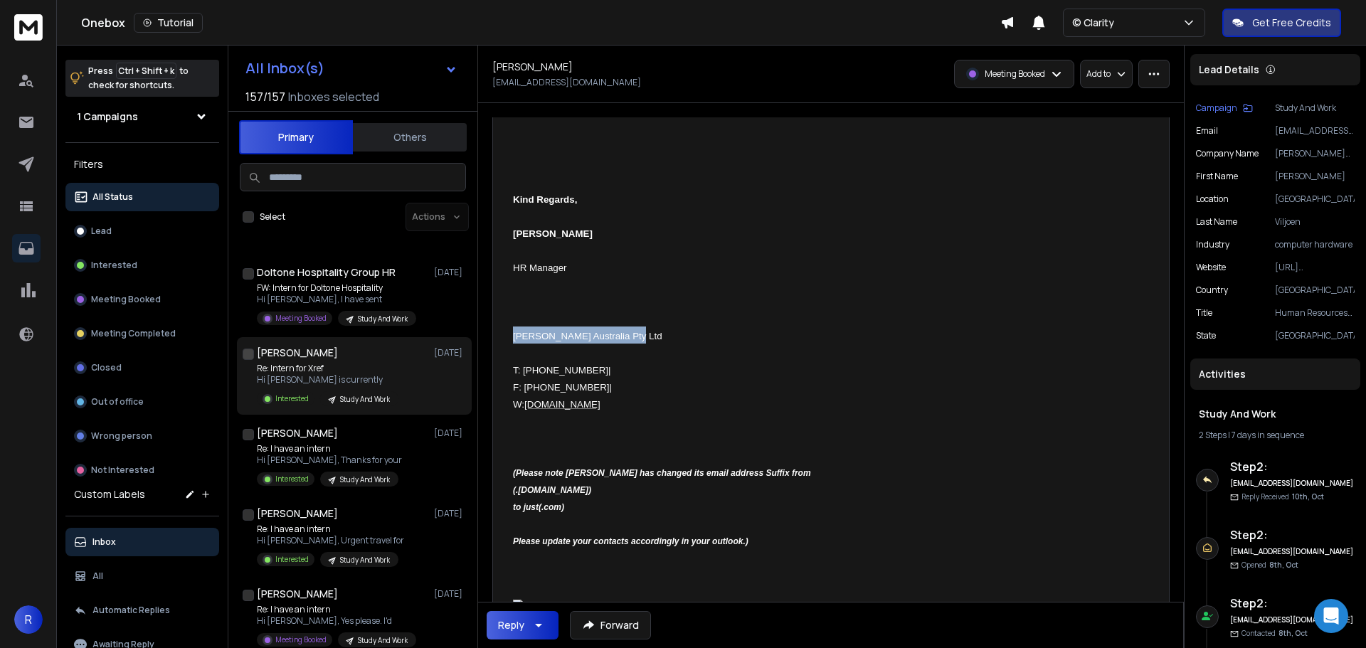
scroll to position [427, 0]
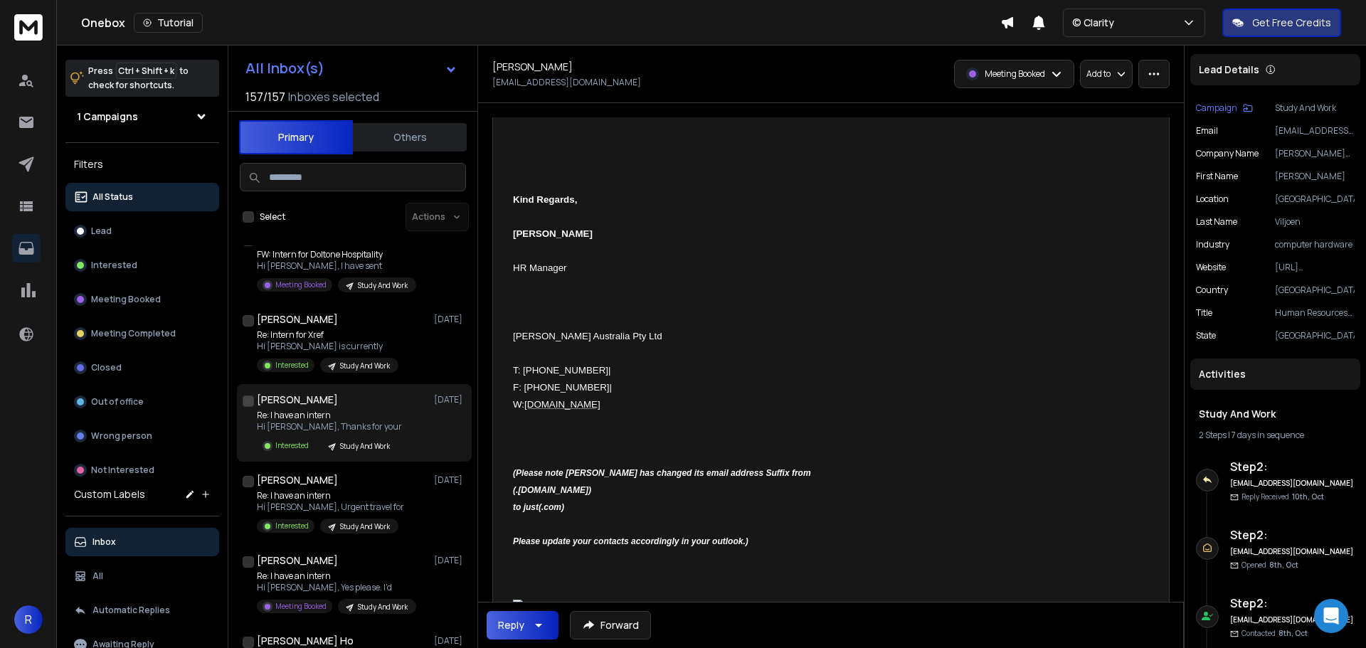
click at [361, 392] on div "[PERSON_NAME] [DATE] Re: I have an intern Hi [PERSON_NAME], Thanks for your Int…" at bounding box center [354, 423] width 235 height 78
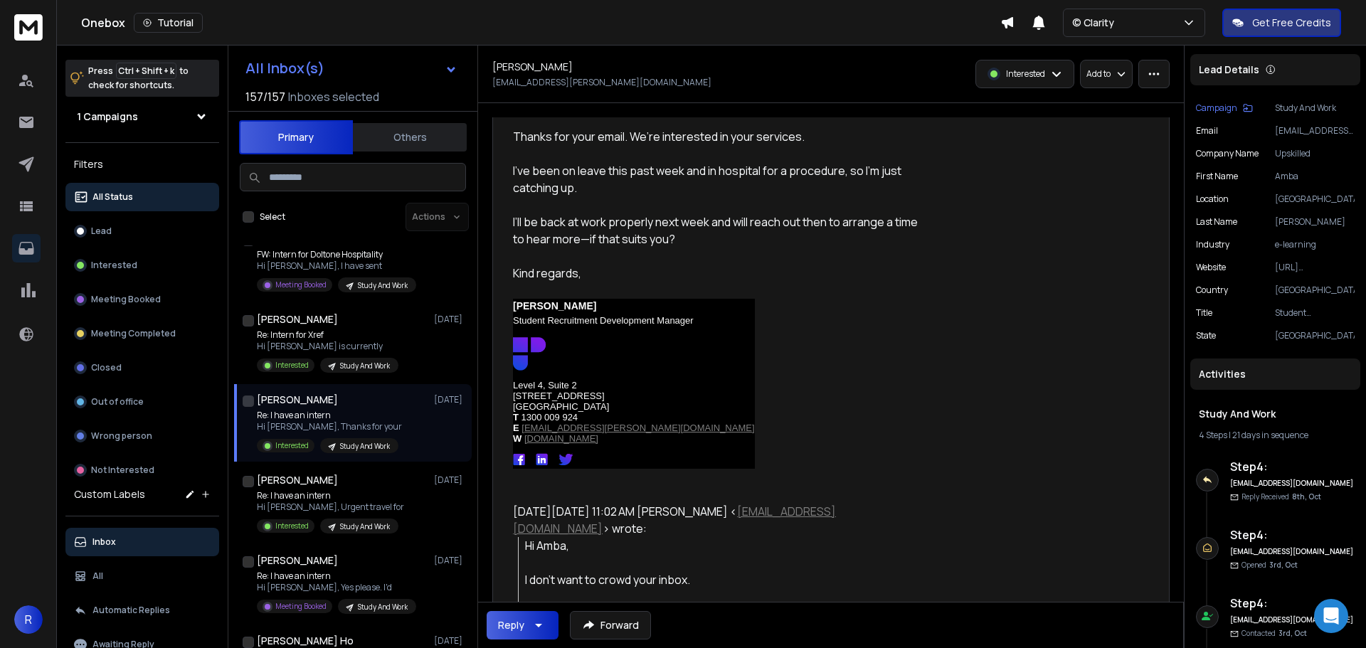
scroll to position [214, 0]
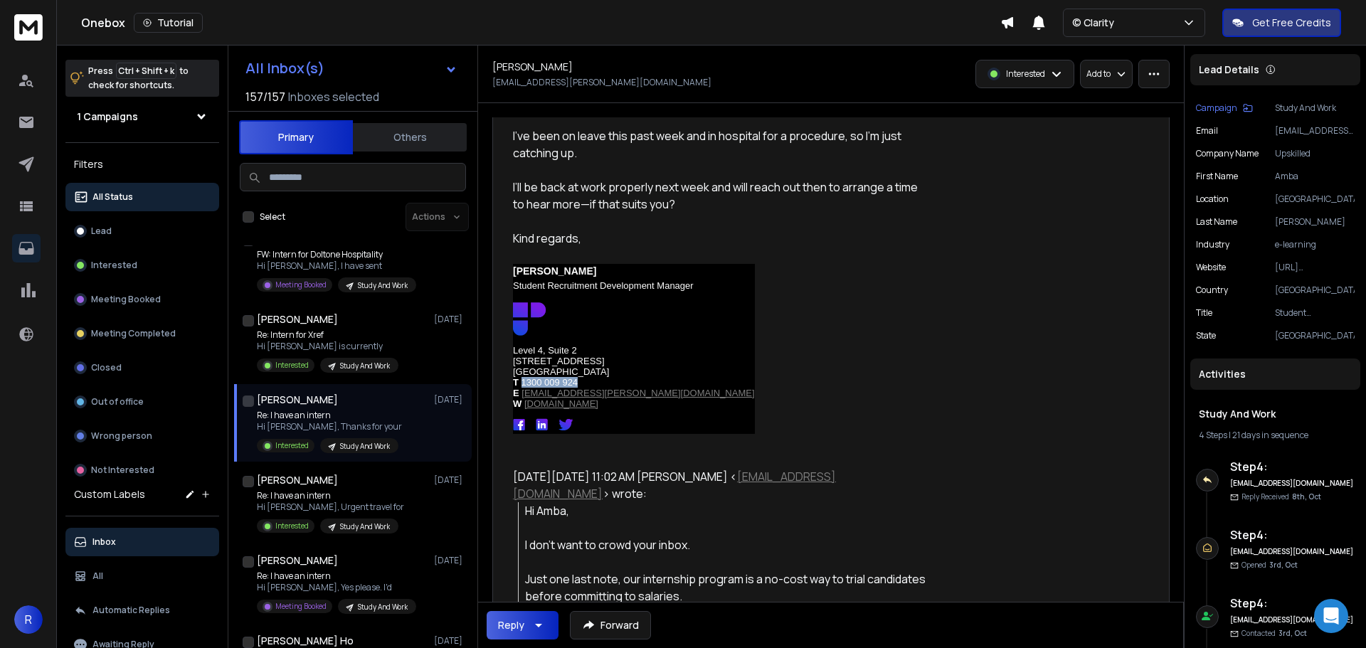
drag, startPoint x: 579, startPoint y: 380, endPoint x: 523, endPoint y: 383, distance: 56.3
click at [523, 383] on td "Level 4, Suite 2 [STREET_ADDRESS] T 1300 009 924 E [EMAIL_ADDRESS][PERSON_NAME]…" at bounding box center [634, 381] width 242 height 73
copy span "1300 009 924"
click at [742, 330] on div "[PERSON_NAME] Student Recruitment Development Manager [STREET_ADDRESS] T 1300 0…" at bounding box center [721, 349] width 416 height 170
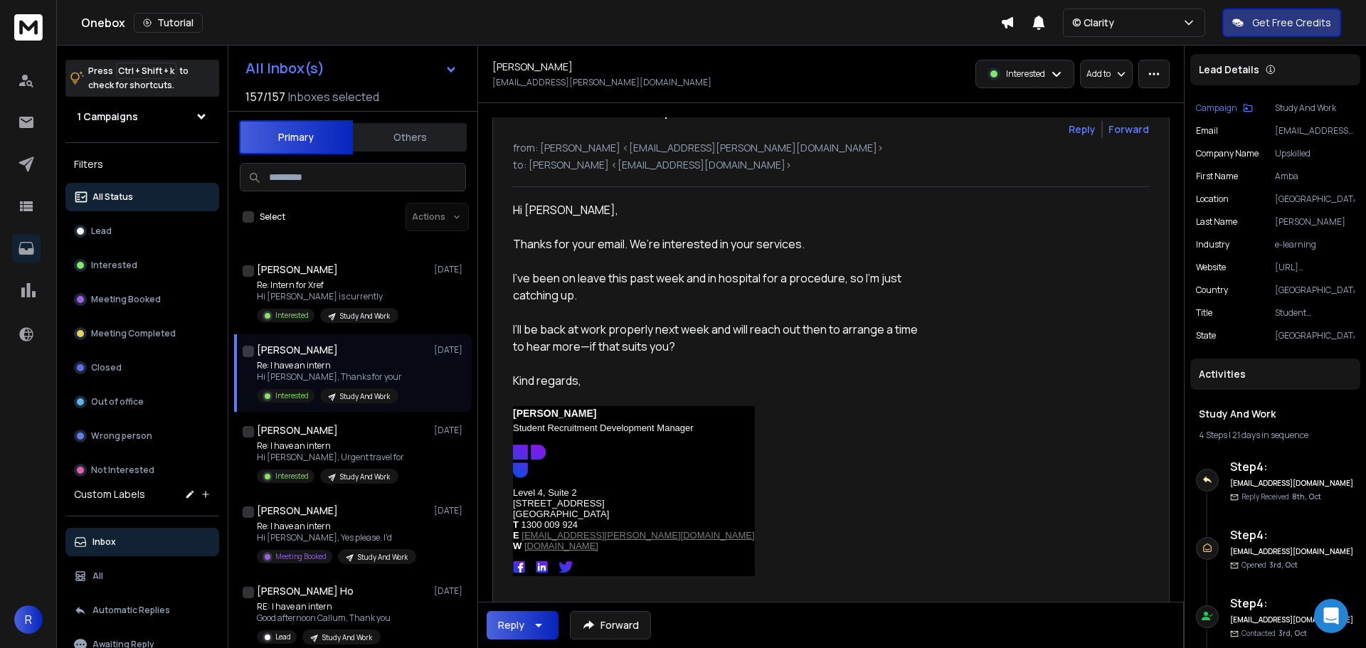
scroll to position [498, 0]
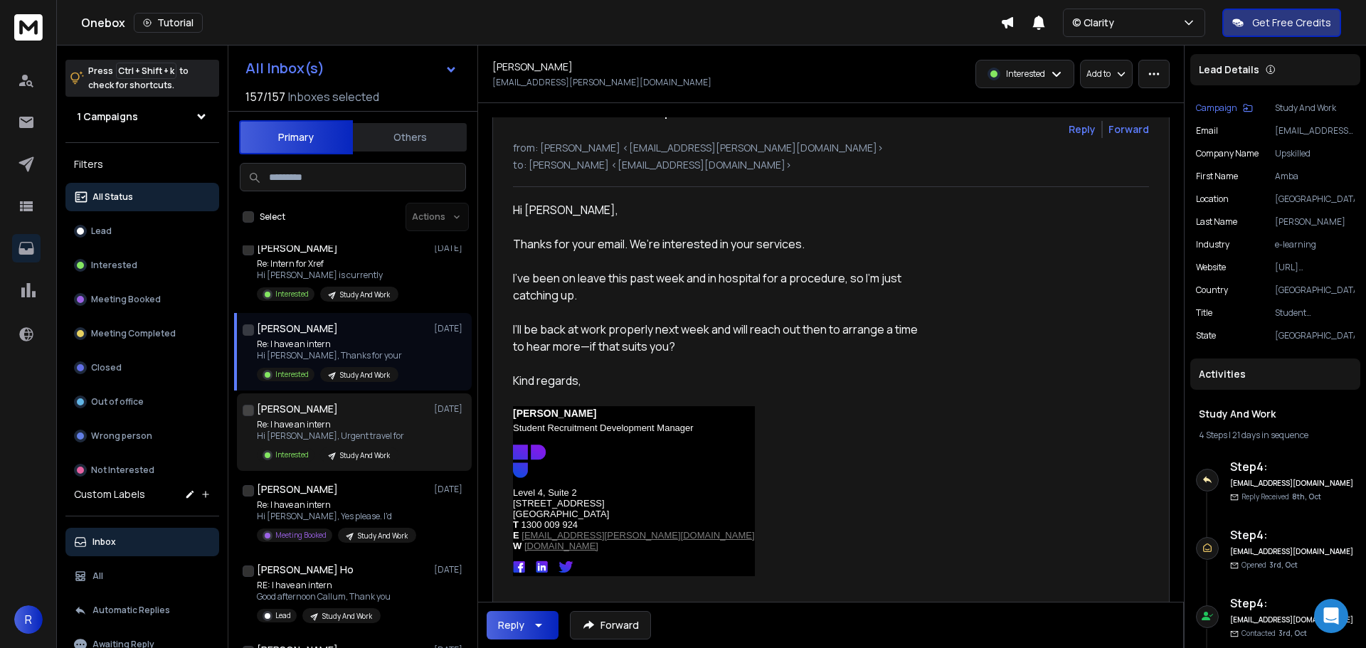
click at [366, 415] on div "[PERSON_NAME] [DATE]" at bounding box center [361, 409] width 209 height 14
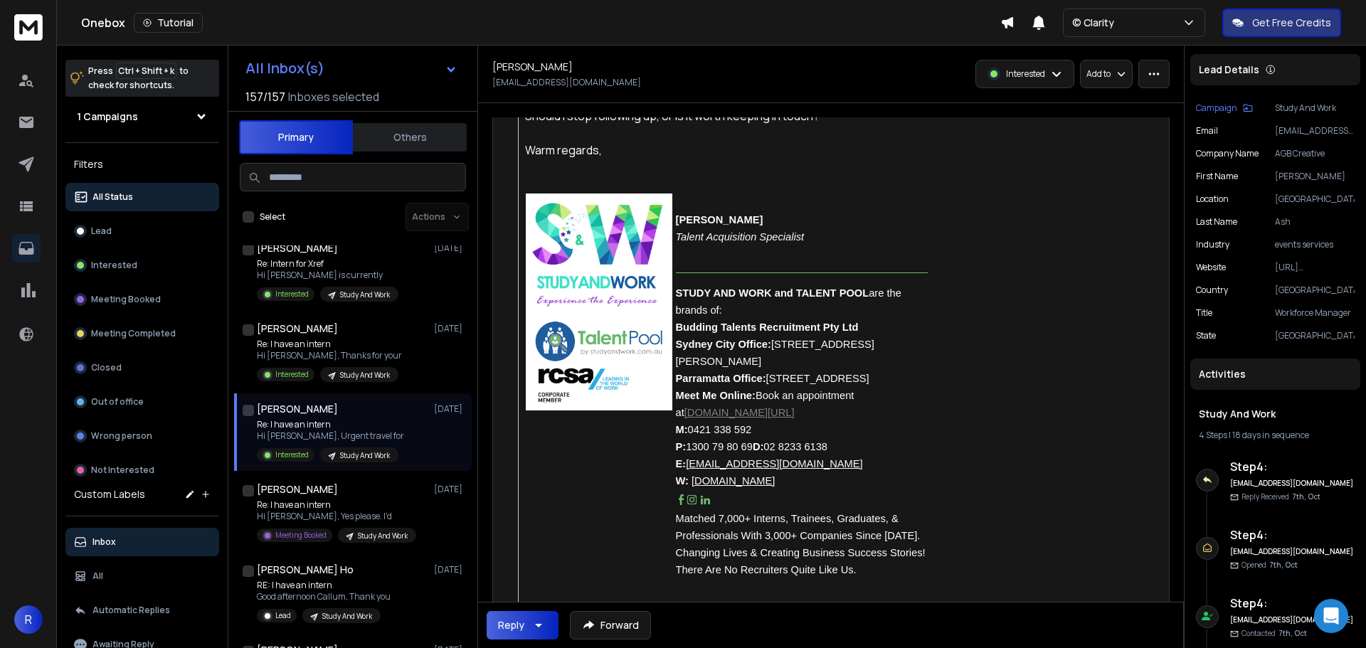
scroll to position [0, 0]
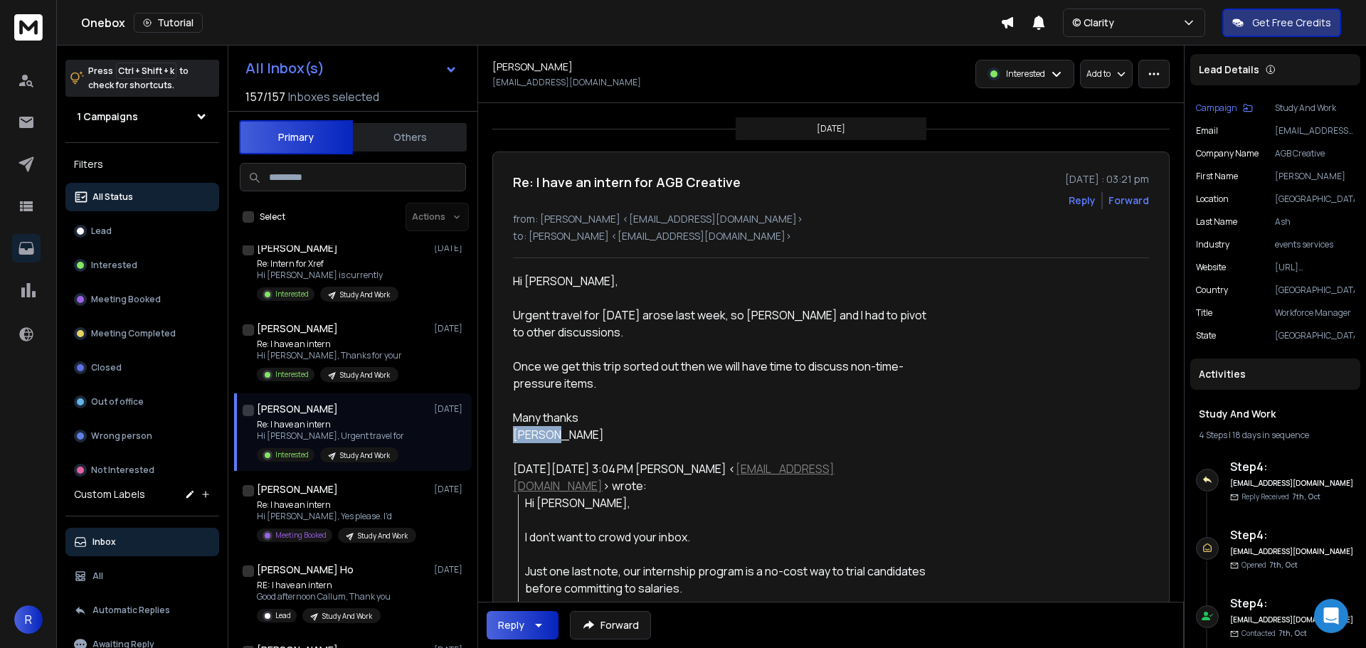
drag, startPoint x: 549, startPoint y: 435, endPoint x: 512, endPoint y: 438, distance: 37.2
copy div "[PERSON_NAME]"
click at [867, 376] on div "Once we get this trip sorted out then we will have time to discuss non-time-pre…" at bounding box center [721, 375] width 416 height 34
click at [1084, 206] on button "Reply" at bounding box center [1082, 201] width 27 height 14
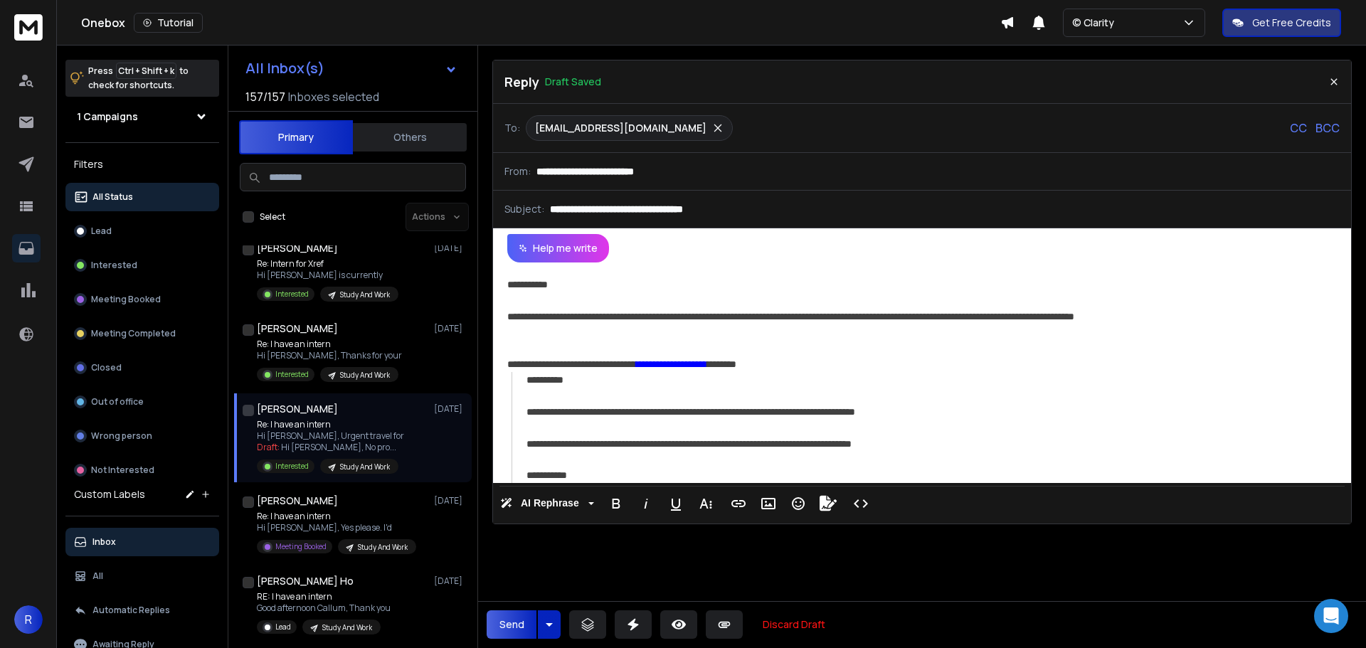
drag, startPoint x: 1094, startPoint y: 321, endPoint x: 1057, endPoint y: 333, distance: 38.9
click at [1045, 341] on div at bounding box center [922, 348] width 830 height 16
click at [1100, 315] on div "**********" at bounding box center [914, 317] width 815 height 16
drag, startPoint x: 1098, startPoint y: 318, endPoint x: 1095, endPoint y: 286, distance: 32.2
click at [1091, 275] on div "**********" at bounding box center [922, 373] width 858 height 221
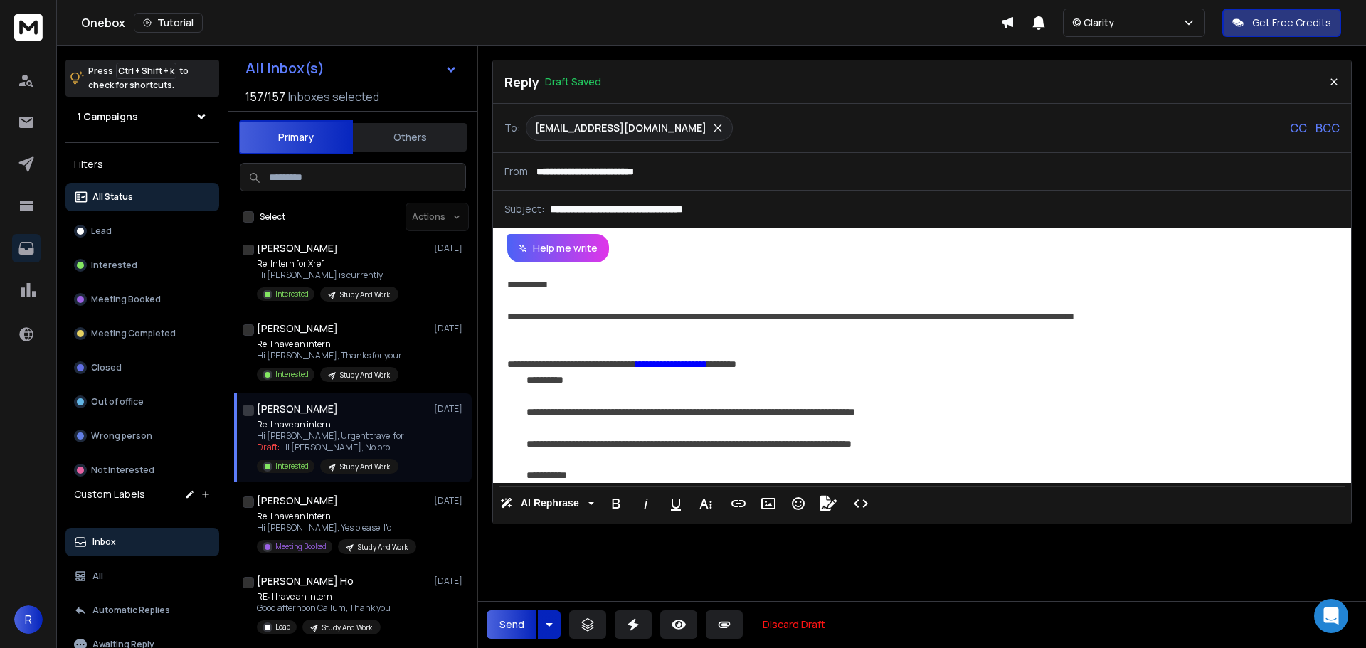
click at [1100, 317] on div "**********" at bounding box center [914, 317] width 815 height 16
click at [1194, 316] on div "**********" at bounding box center [914, 317] width 815 height 16
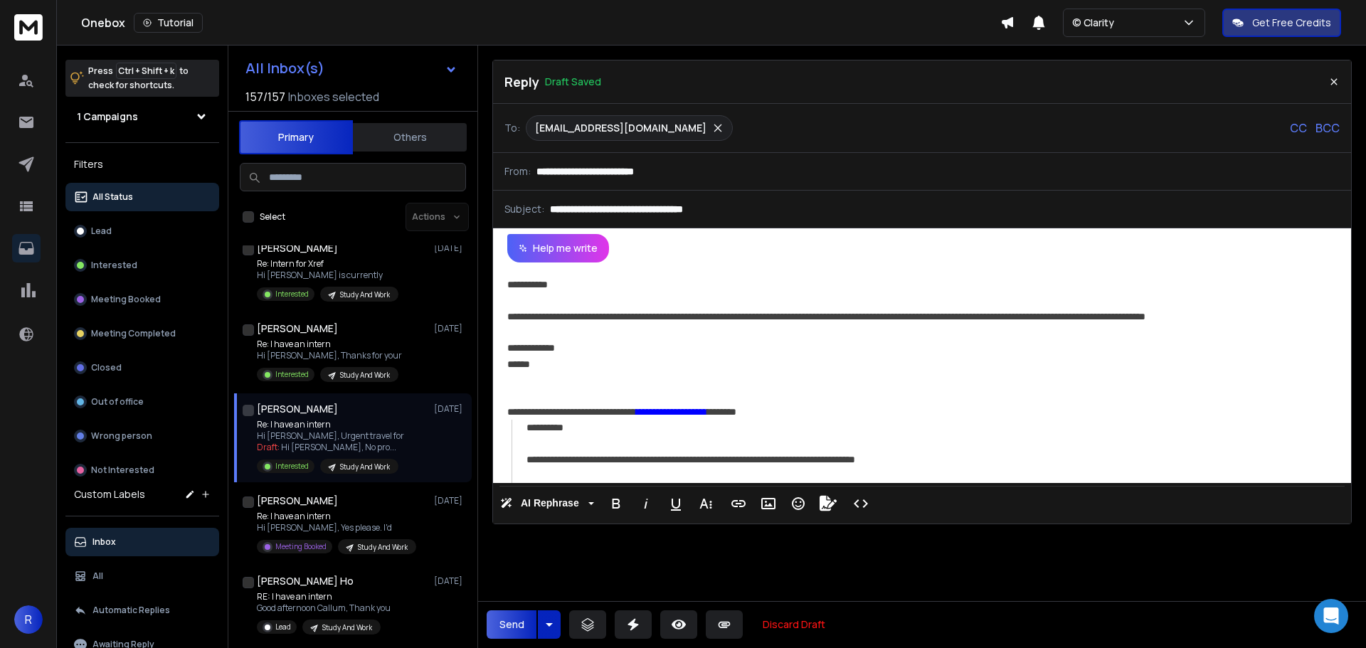
click at [509, 628] on button "Send" at bounding box center [512, 625] width 50 height 28
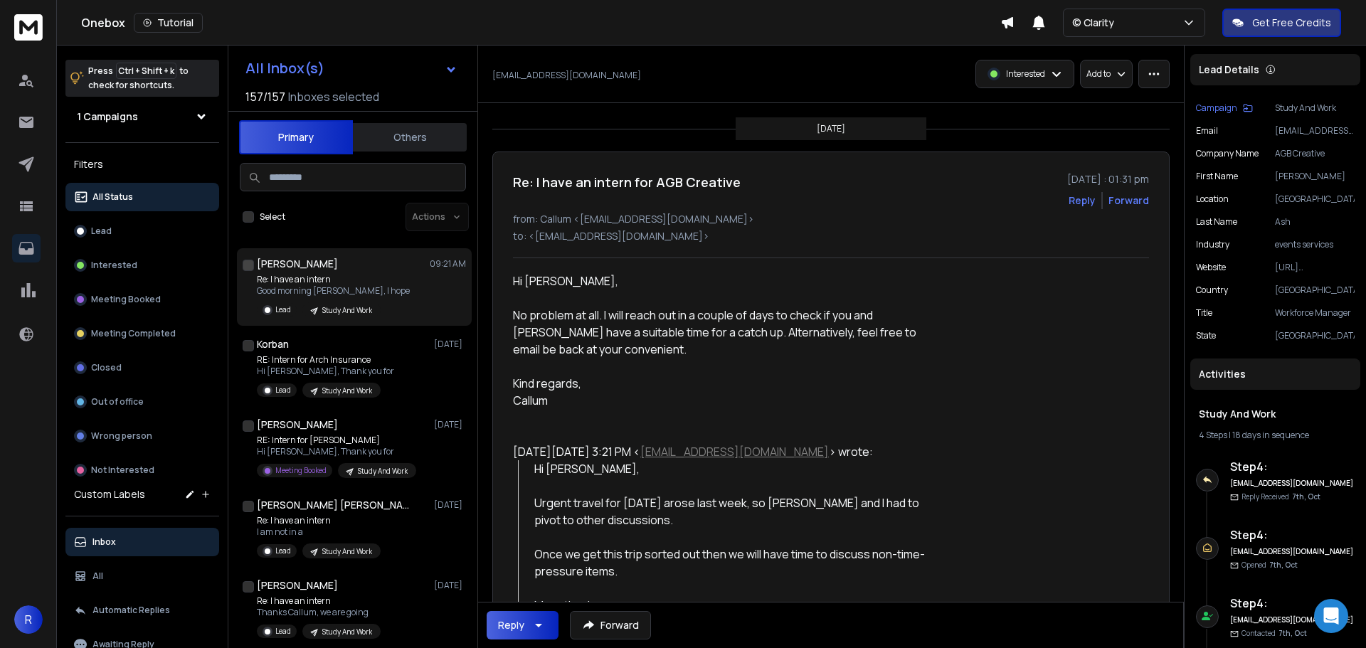
click at [369, 265] on div "[PERSON_NAME] 09:21 AM" at bounding box center [361, 264] width 209 height 14
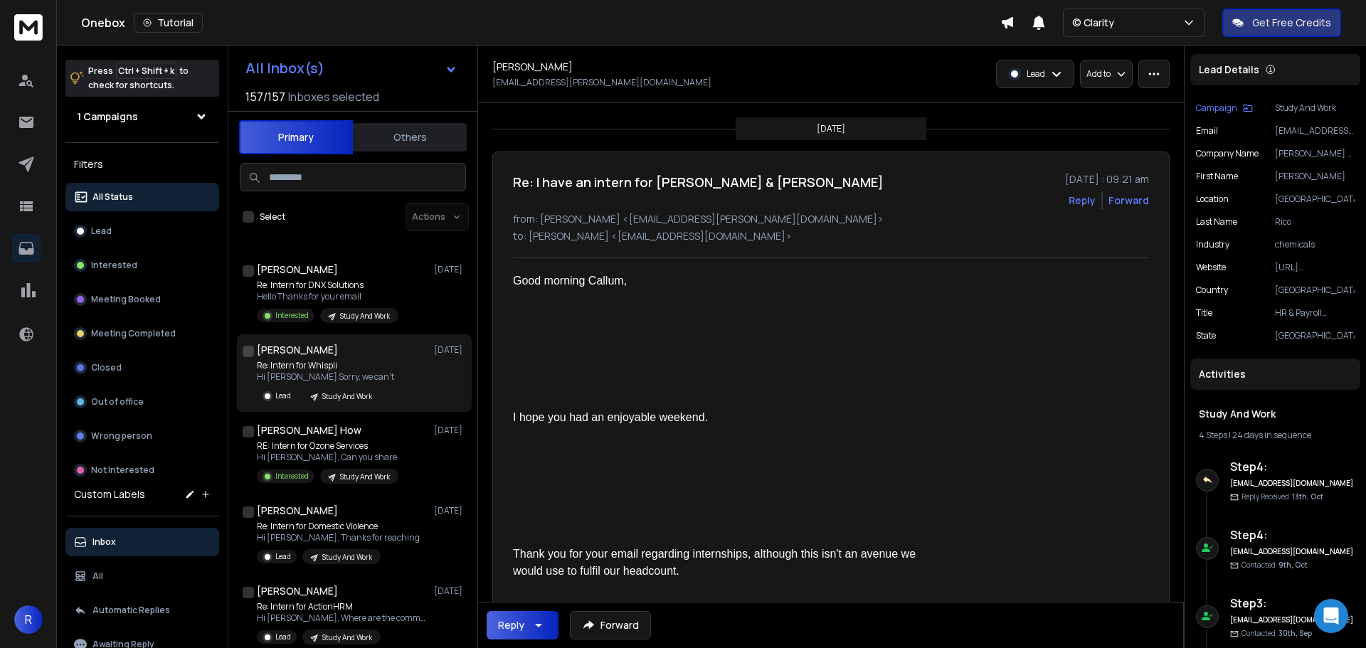
scroll to position [1210, 0]
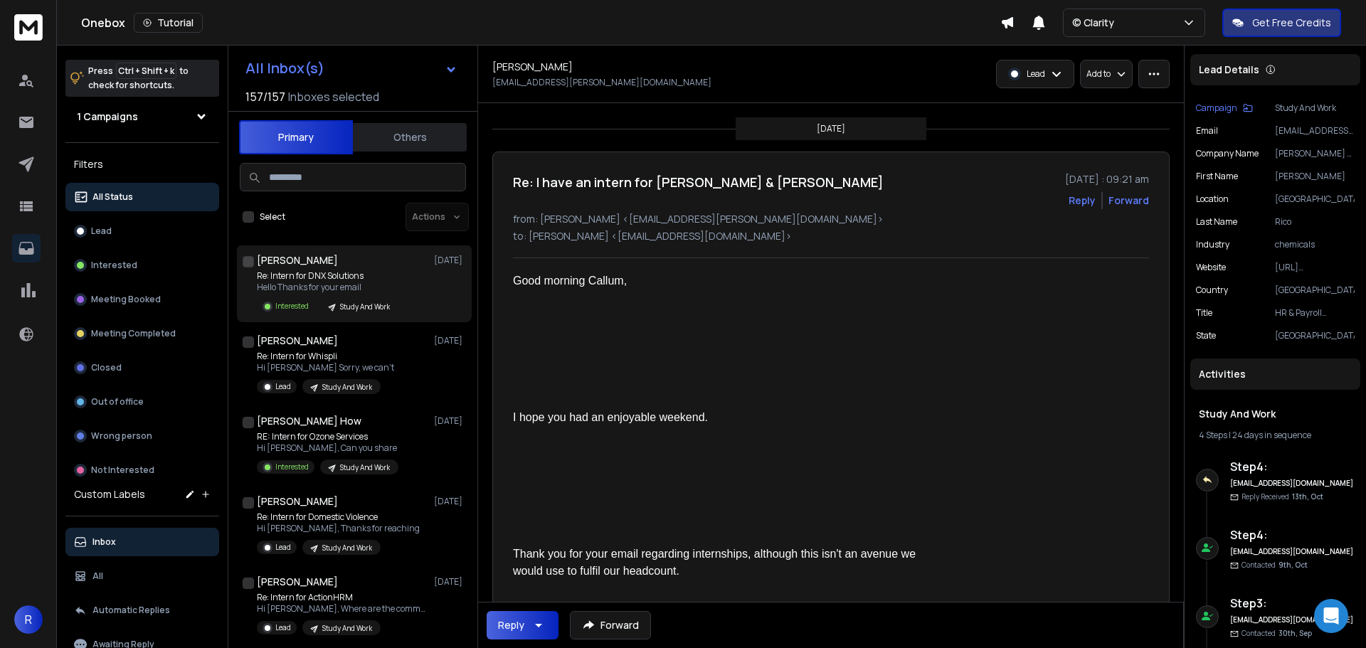
click at [369, 260] on div "[PERSON_NAME] [DATE]" at bounding box center [361, 260] width 209 height 14
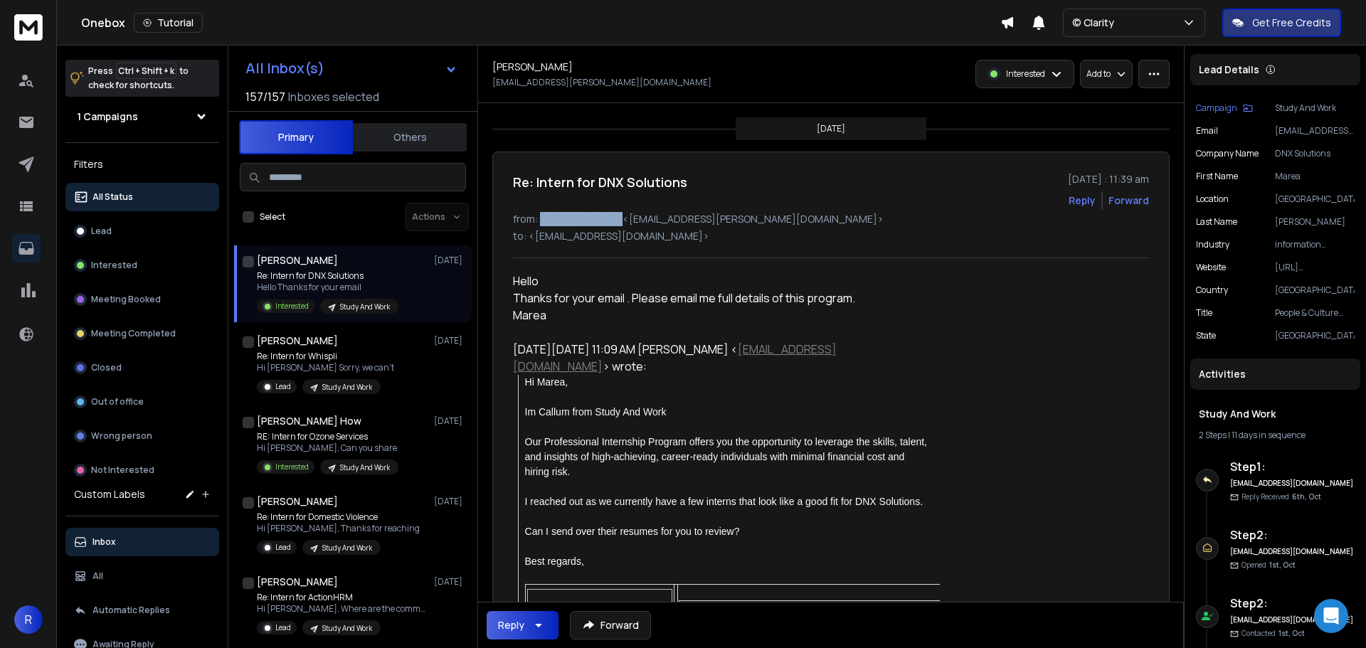
drag, startPoint x: 540, startPoint y: 219, endPoint x: 601, endPoint y: 222, distance: 60.6
click at [601, 222] on p "from: [PERSON_NAME] <[EMAIL_ADDRESS][PERSON_NAME][DOMAIN_NAME]>" at bounding box center [831, 219] width 636 height 14
copy p "[PERSON_NAME]"
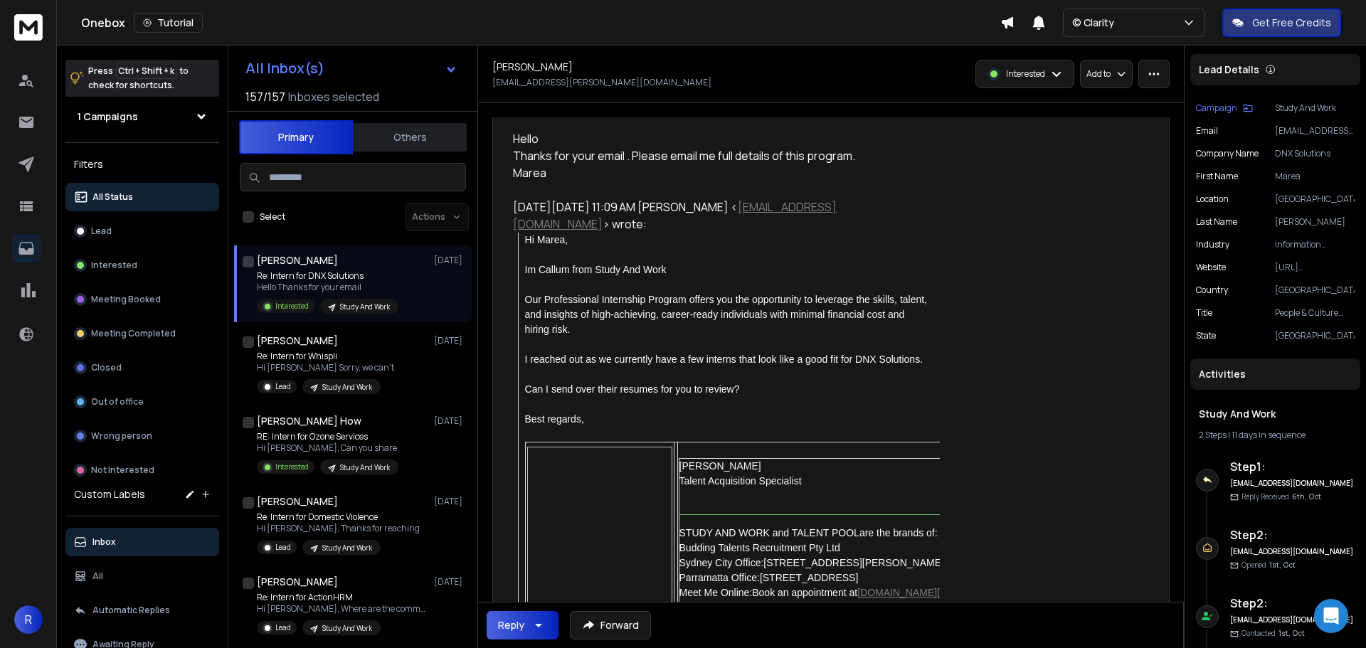
scroll to position [0, 0]
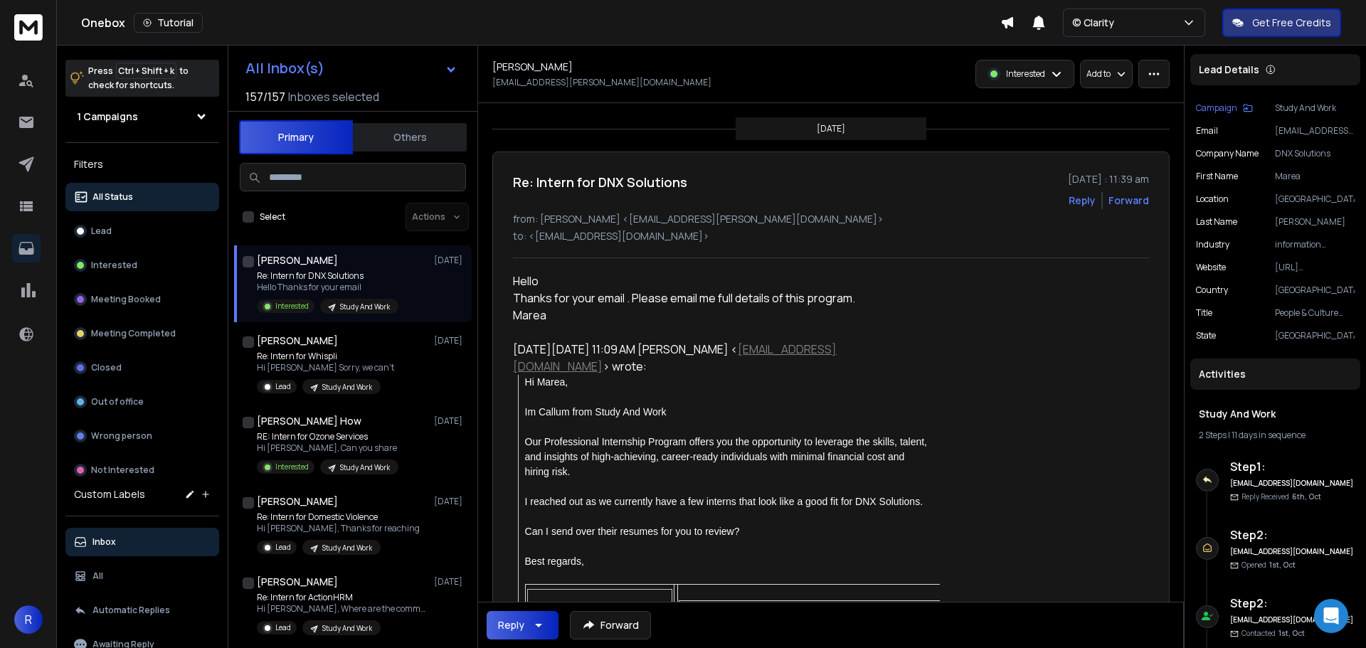
click at [923, 285] on div "Hello Thanks for your email . Please email me full details of this program. Mar…" at bounding box center [721, 298] width 416 height 51
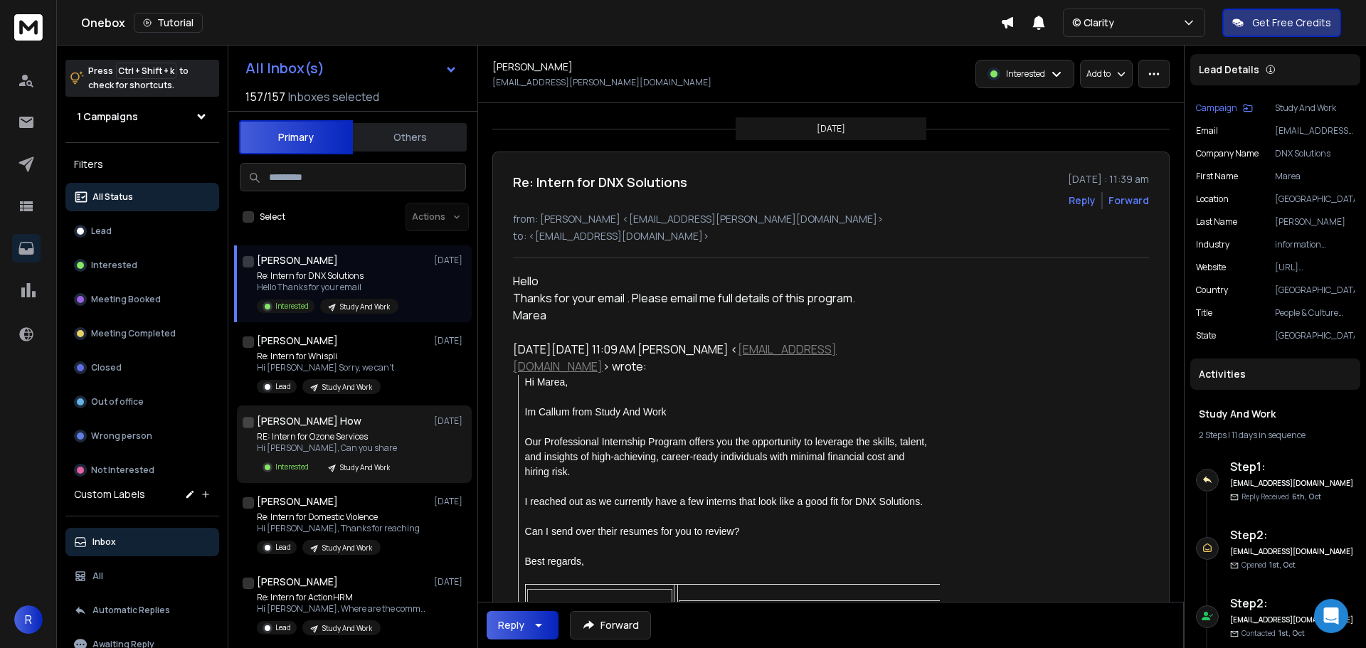
click at [369, 421] on div "[PERSON_NAME] How [DATE]" at bounding box center [361, 421] width 209 height 14
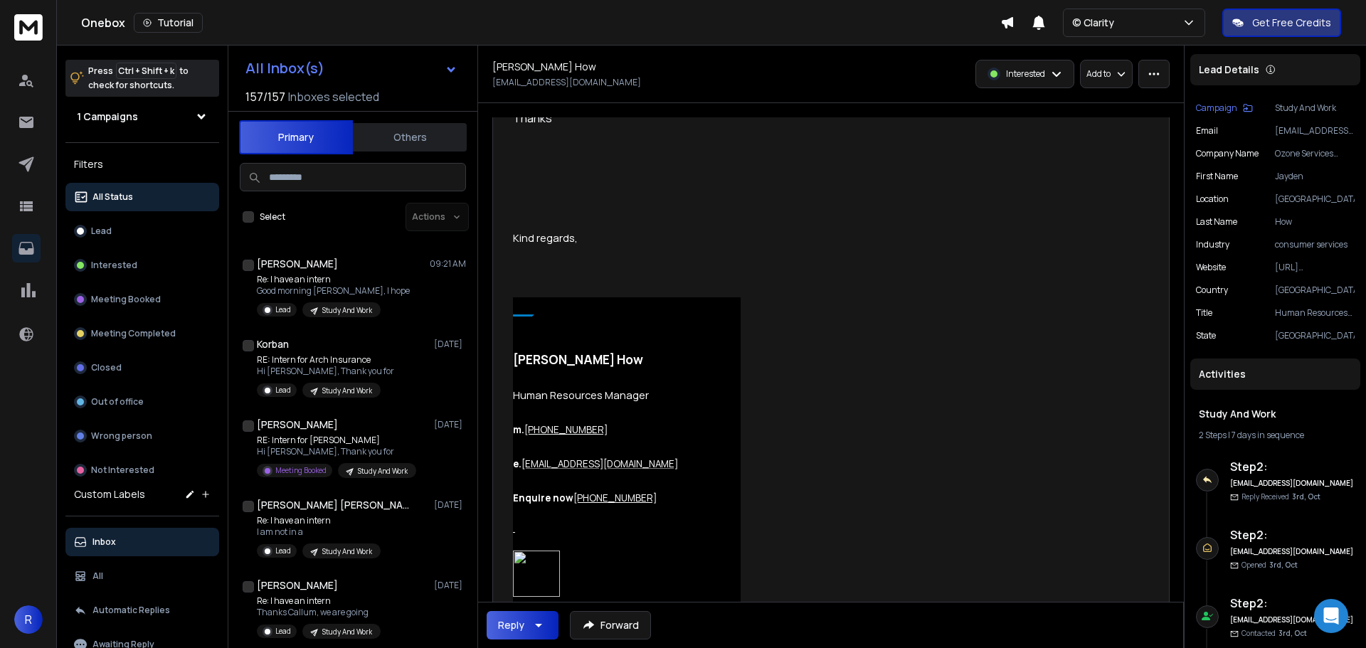
scroll to position [427, 0]
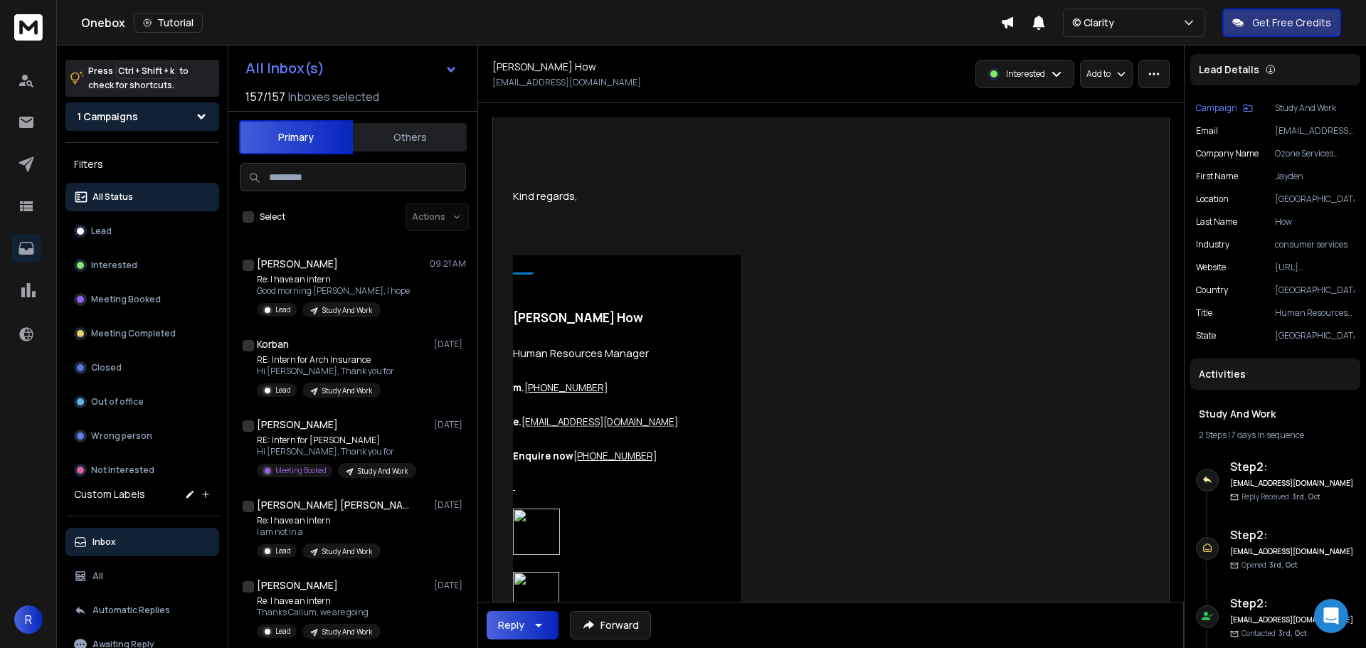
click at [133, 107] on button "1 Campaigns" at bounding box center [142, 116] width 154 height 28
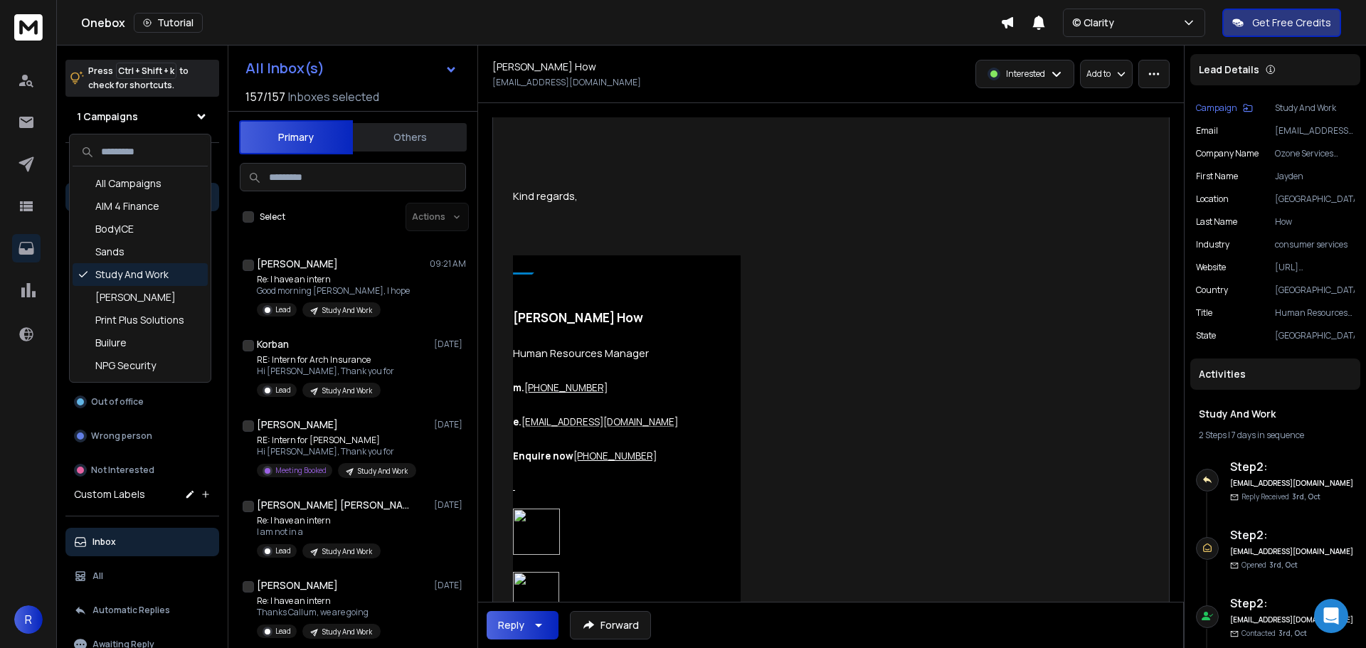
click at [86, 272] on icon at bounding box center [83, 274] width 11 height 11
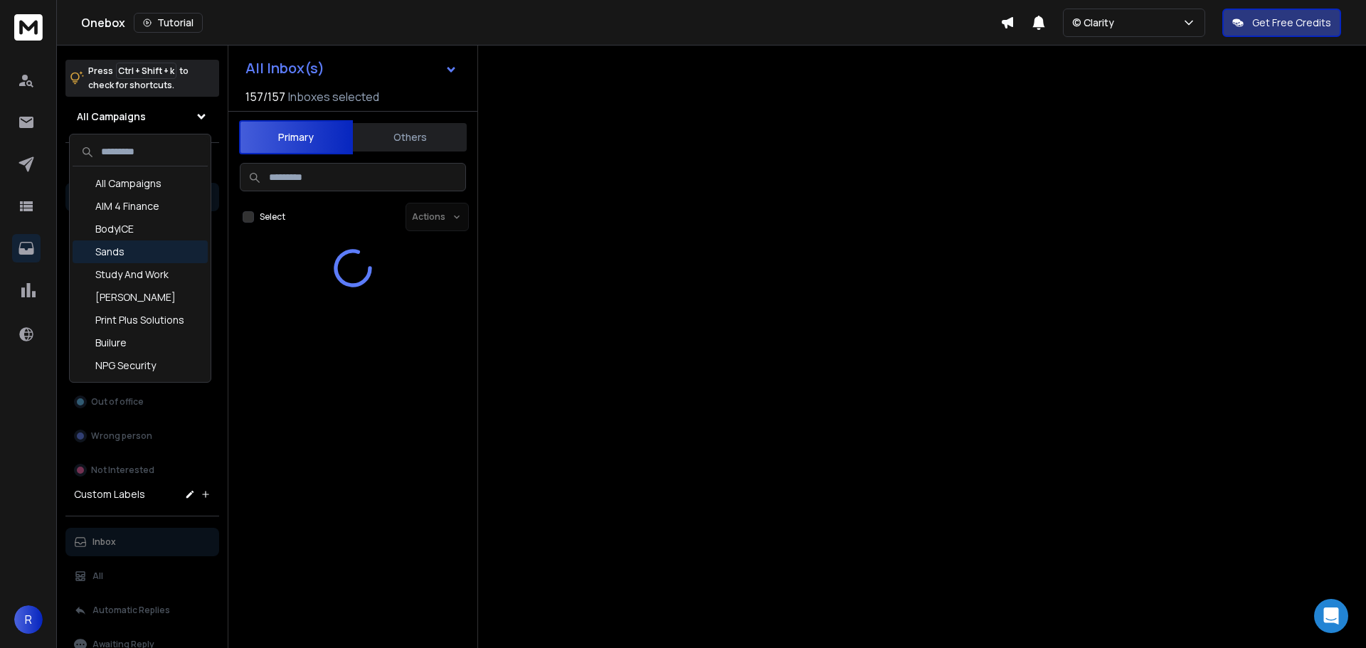
scroll to position [0, 0]
click at [127, 320] on div "Print Plus Solutions" at bounding box center [140, 320] width 135 height 23
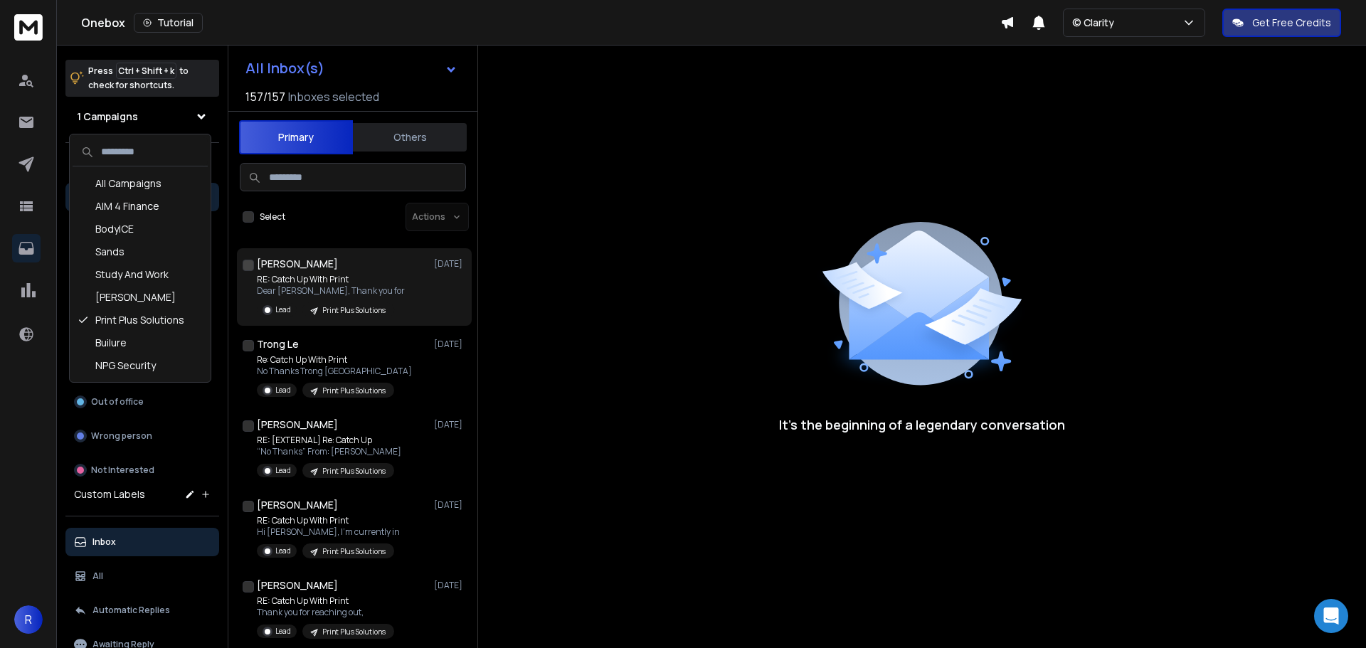
click at [362, 270] on div "[PERSON_NAME] [DATE]" at bounding box center [361, 264] width 209 height 14
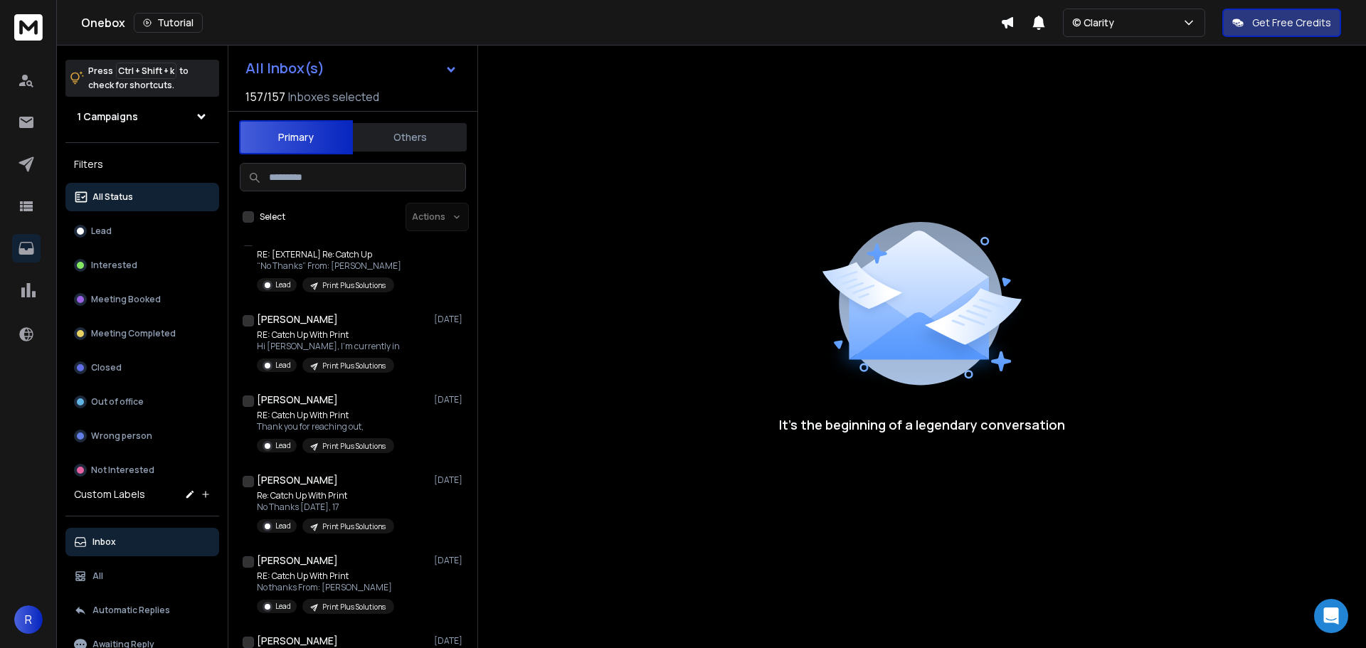
scroll to position [214, 0]
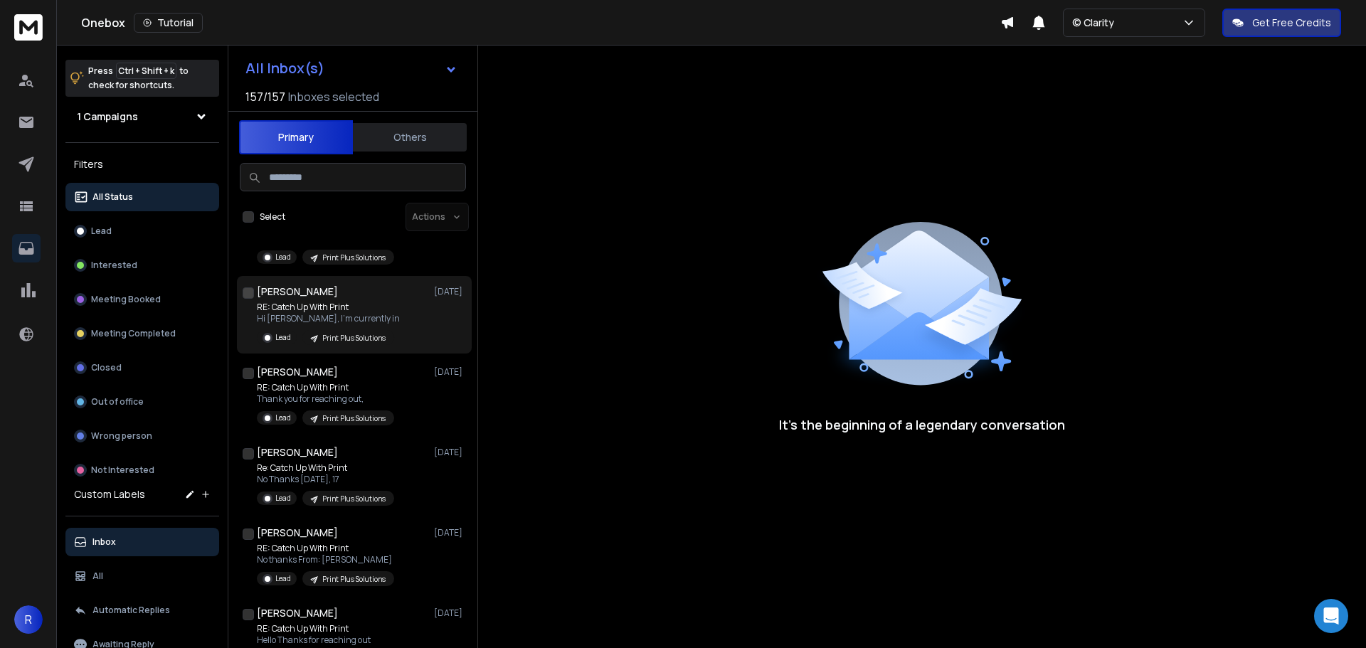
click at [378, 307] on p "RE: Catch Up With Print" at bounding box center [328, 307] width 143 height 11
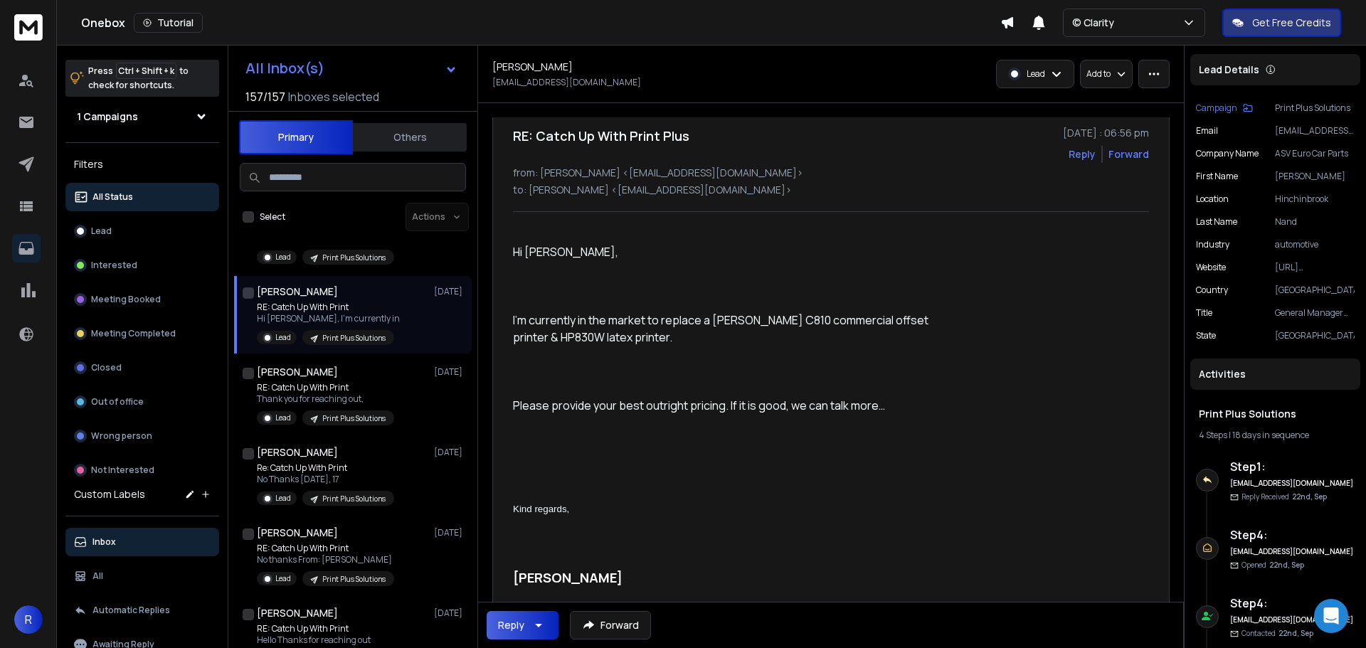
scroll to position [356, 0]
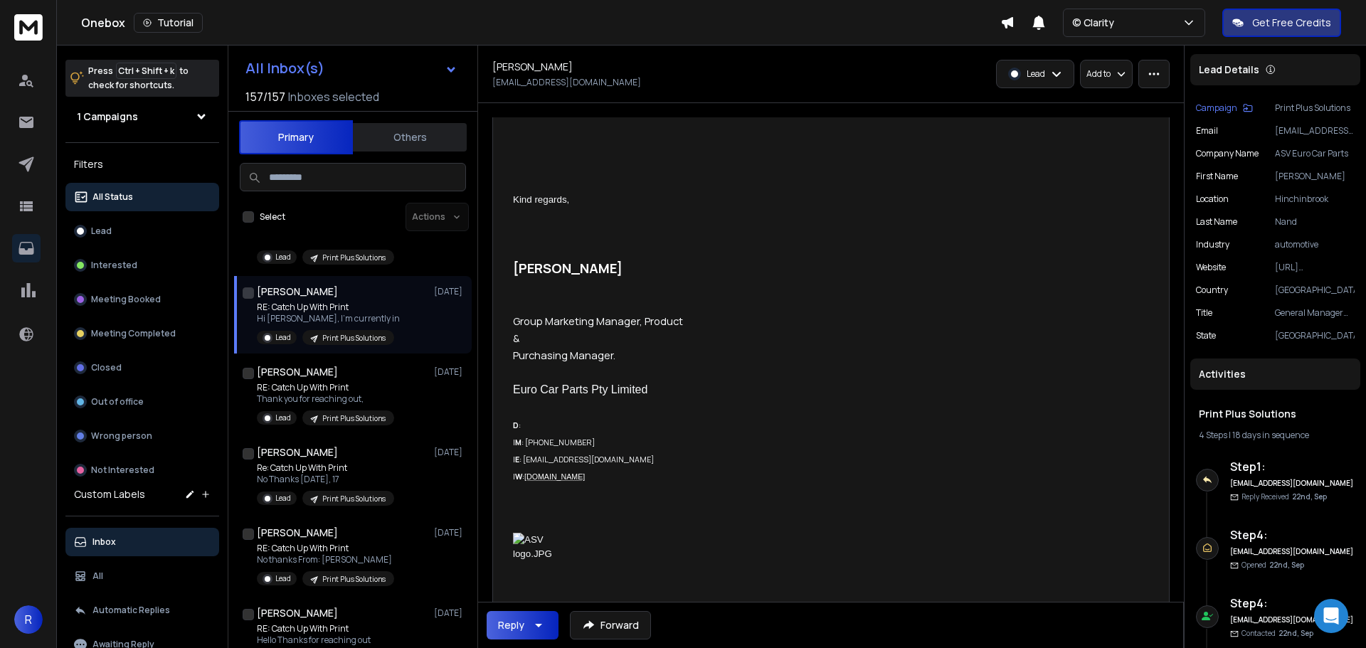
drag, startPoint x: 584, startPoint y: 440, endPoint x: 527, endPoint y: 441, distance: 56.9
click at [527, 441] on span "| M : [PHONE_NUMBER]" at bounding box center [554, 443] width 82 height 10
